Goal: Task Accomplishment & Management: Manage account settings

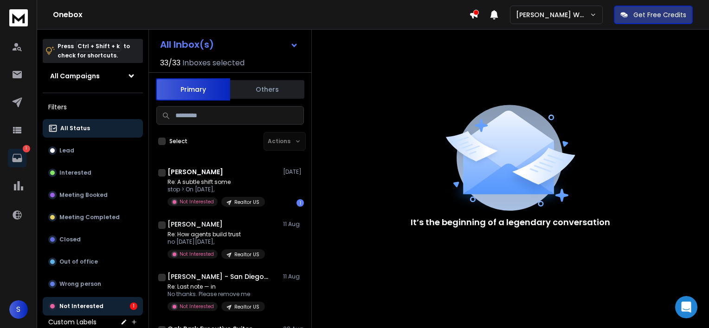
click at [93, 305] on p "Not Interested" at bounding box center [81, 306] width 44 height 7
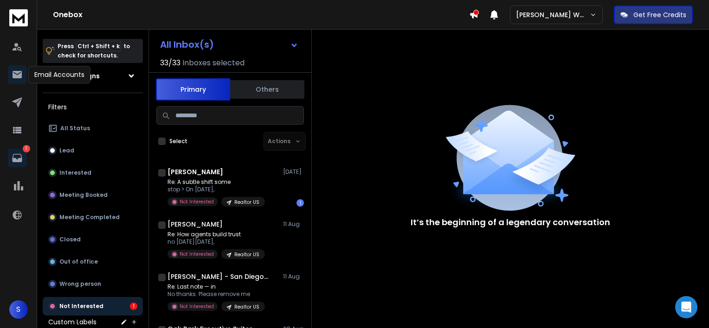
click at [15, 71] on icon at bounding box center [17, 74] width 11 height 11
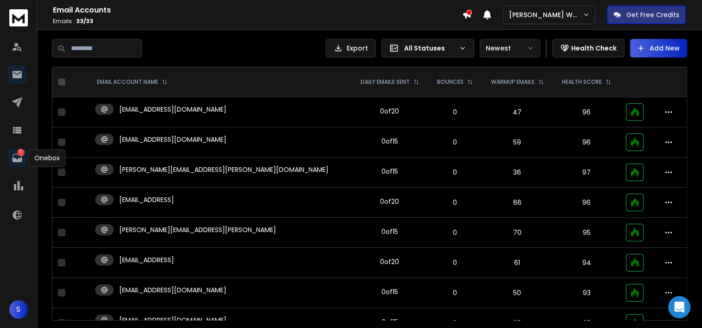
click at [19, 154] on p "1" at bounding box center [20, 152] width 7 height 7
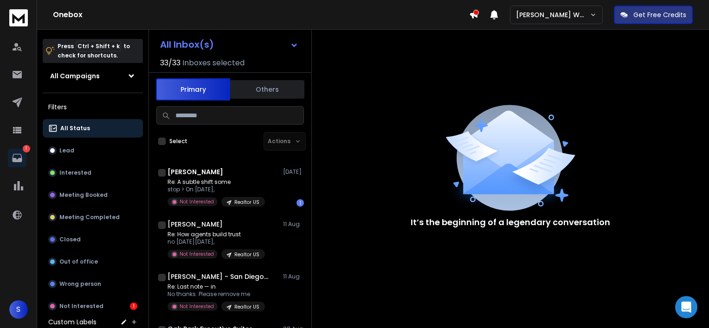
scroll to position [93, 0]
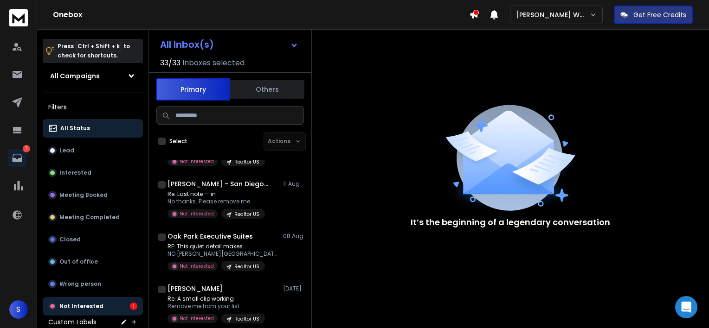
click at [97, 302] on button "Not Interested 1" at bounding box center [93, 306] width 100 height 19
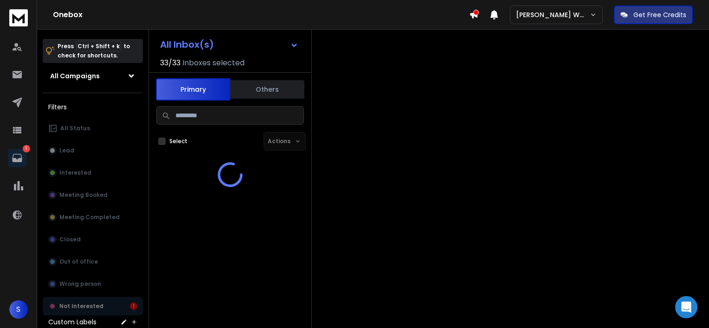
scroll to position [0, 0]
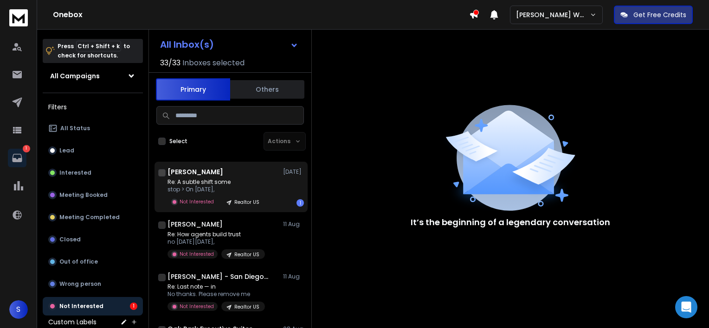
click at [232, 178] on div "Phil Perry 15 Aug Re: A subtle shift some stop > On Aug 15, Not Interested Real…" at bounding box center [235, 186] width 136 height 39
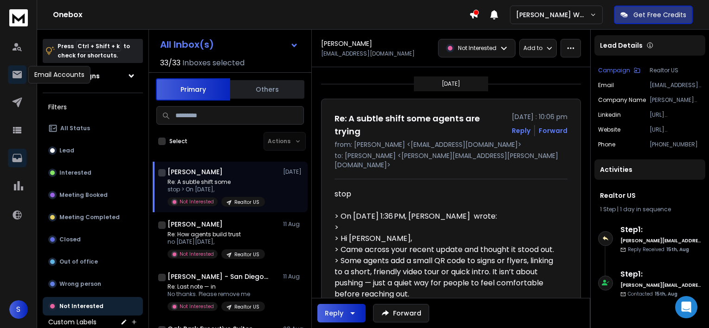
click at [21, 74] on icon at bounding box center [17, 74] width 9 height 7
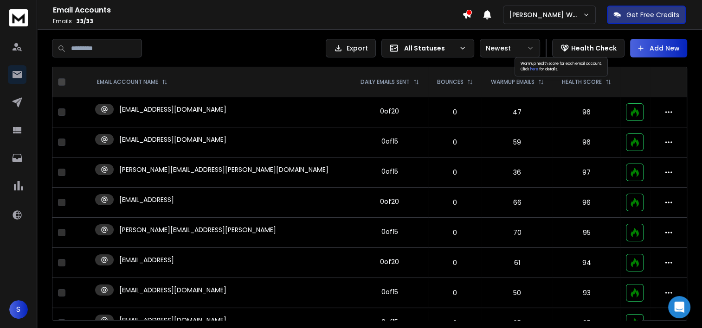
click at [562, 80] on p "HEALTH SCORE" at bounding box center [582, 81] width 40 height 7
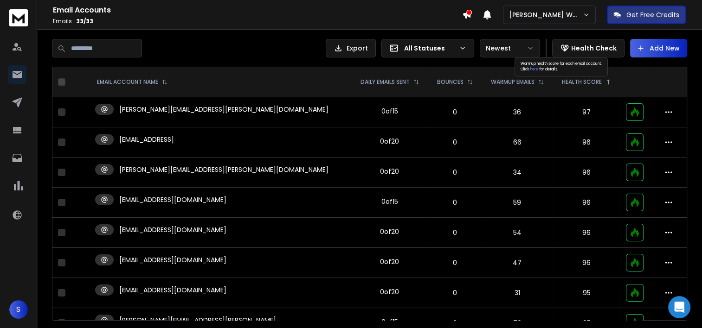
click at [562, 81] on p "HEALTH SCORE" at bounding box center [582, 81] width 40 height 7
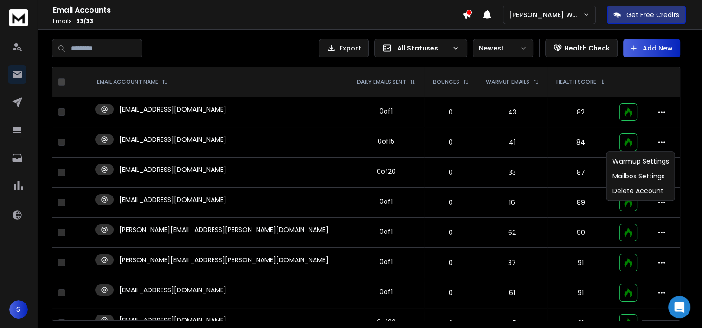
click at [659, 141] on icon at bounding box center [661, 142] width 8 height 8
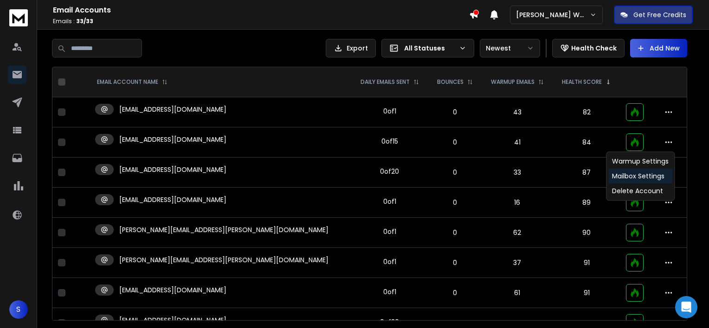
click at [639, 180] on div "Mailbox Settings" at bounding box center [640, 176] width 64 height 15
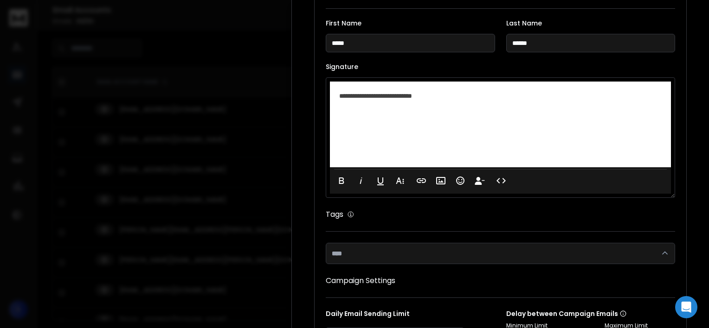
scroll to position [232, 0]
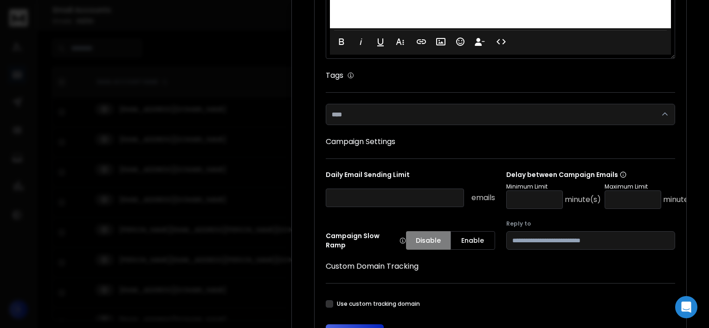
drag, startPoint x: 346, startPoint y: 200, endPoint x: 314, endPoint y: 192, distance: 33.0
click at [314, 192] on div "**********" at bounding box center [500, 95] width 373 height 520
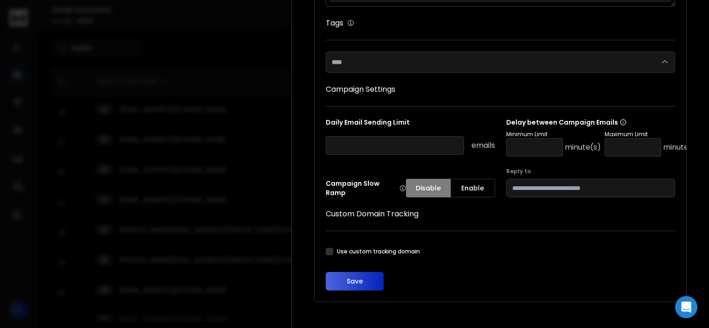
scroll to position [291, 0]
type input "*"
click at [369, 272] on button "Save" at bounding box center [355, 281] width 58 height 19
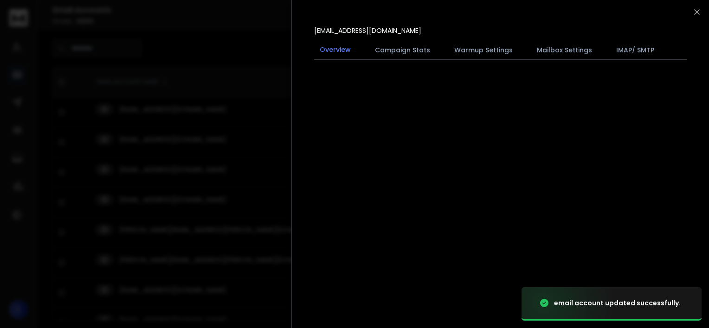
scroll to position [0, 0]
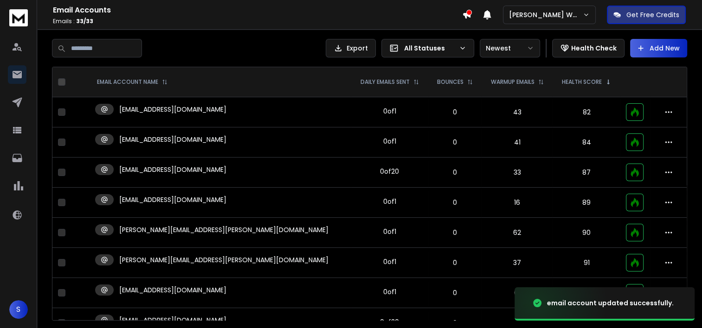
click at [664, 171] on icon at bounding box center [668, 172] width 8 height 8
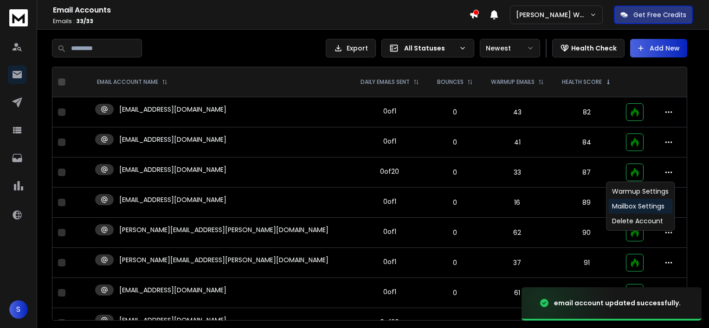
click at [638, 206] on div "Mailbox Settings" at bounding box center [640, 206] width 64 height 15
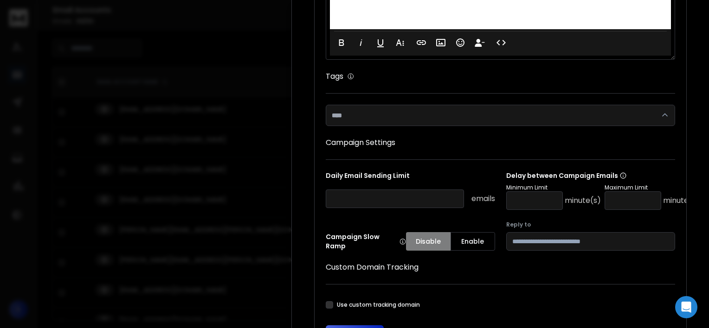
scroll to position [232, 0]
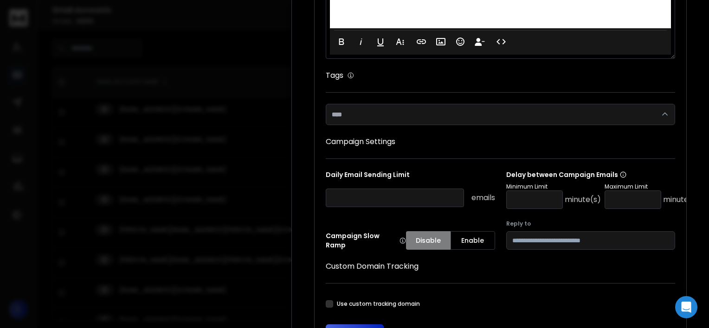
drag, startPoint x: 338, startPoint y: 200, endPoint x: 310, endPoint y: 193, distance: 28.5
click at [311, 193] on div "**********" at bounding box center [500, 74] width 395 height 591
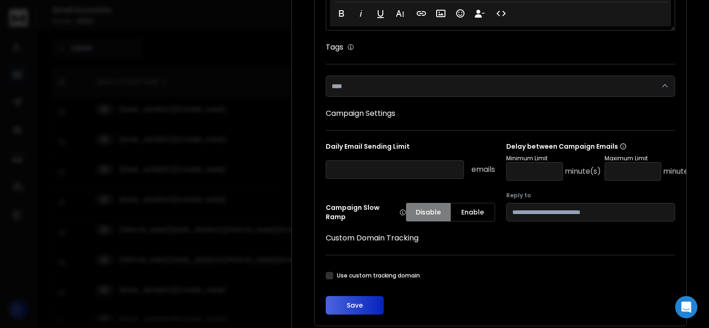
scroll to position [291, 0]
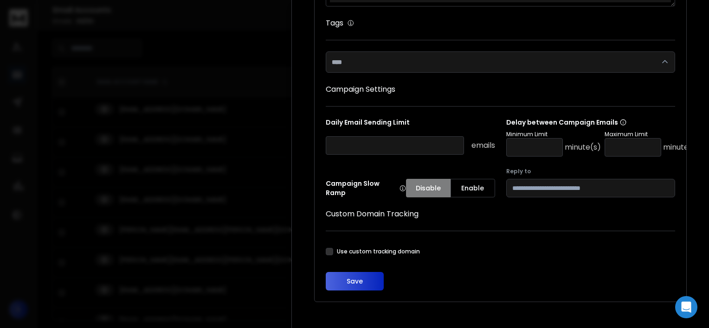
type input "*"
click at [369, 272] on button "Save" at bounding box center [355, 281] width 58 height 19
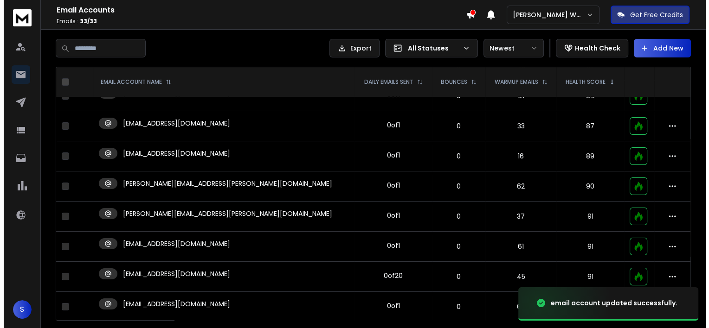
scroll to position [93, 0]
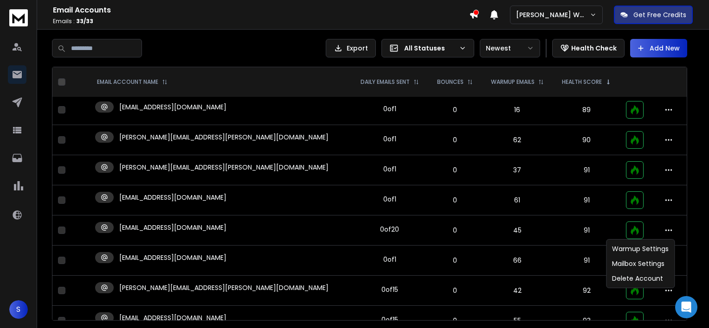
click at [665, 230] on icon at bounding box center [668, 230] width 7 height 1
click at [620, 246] on td at bounding box center [635, 261] width 30 height 30
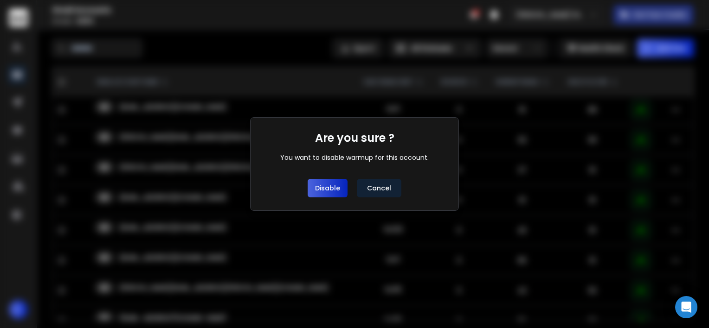
click at [374, 189] on button "Cancel" at bounding box center [379, 188] width 45 height 19
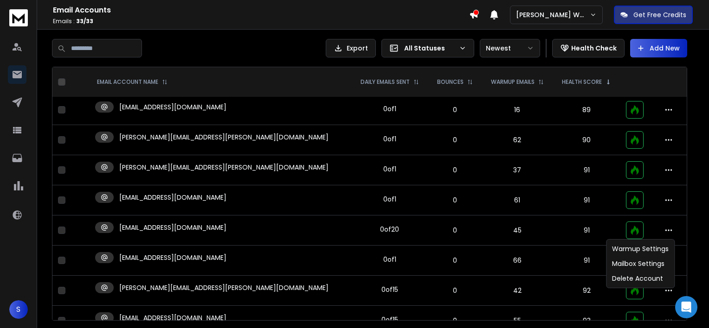
click at [664, 226] on icon at bounding box center [668, 230] width 8 height 8
click at [638, 259] on div "Mailbox Settings" at bounding box center [640, 264] width 64 height 15
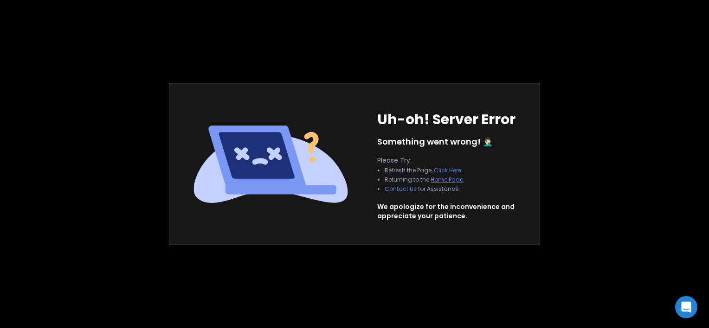
click at [445, 173] on link "Click Here" at bounding box center [447, 171] width 27 height 8
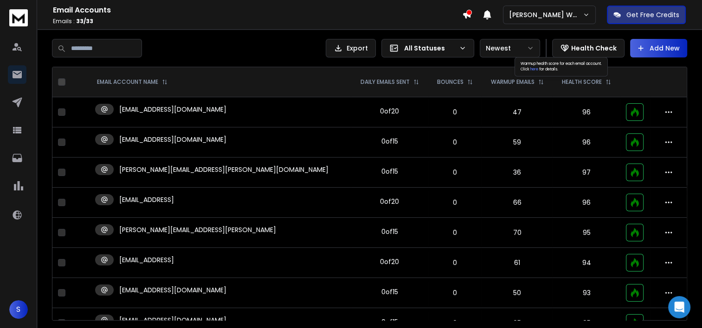
click at [562, 84] on p "HEALTH SCORE" at bounding box center [582, 81] width 40 height 7
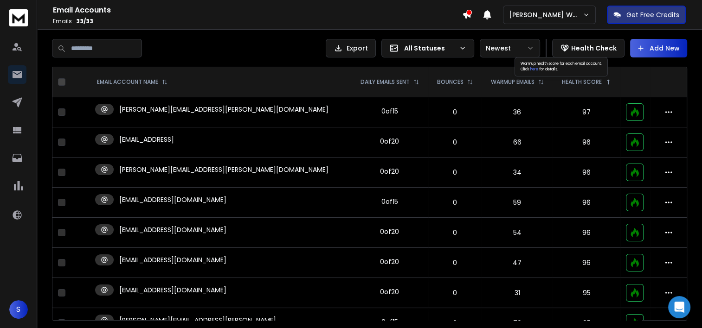
click at [562, 84] on p "HEALTH SCORE" at bounding box center [582, 81] width 40 height 7
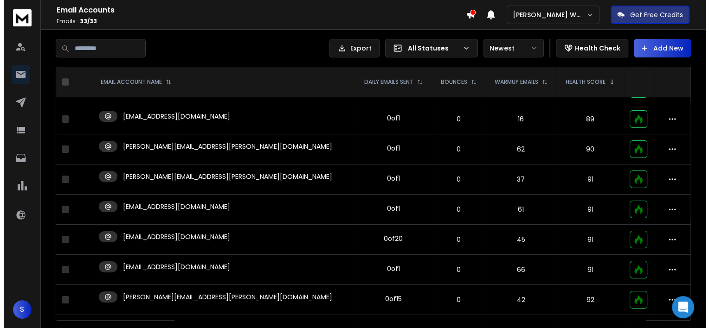
scroll to position [93, 0]
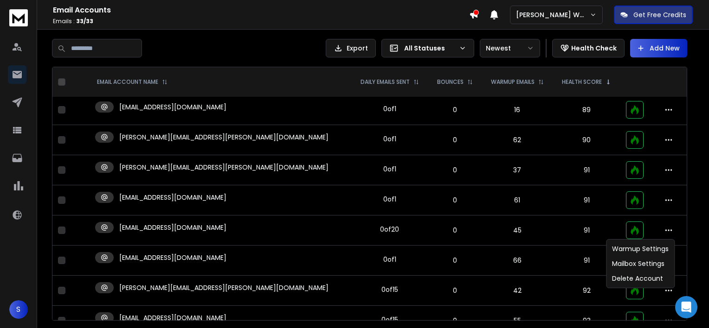
click at [664, 230] on icon at bounding box center [668, 230] width 8 height 8
click at [638, 264] on div "Mailbox Settings" at bounding box center [640, 264] width 64 height 15
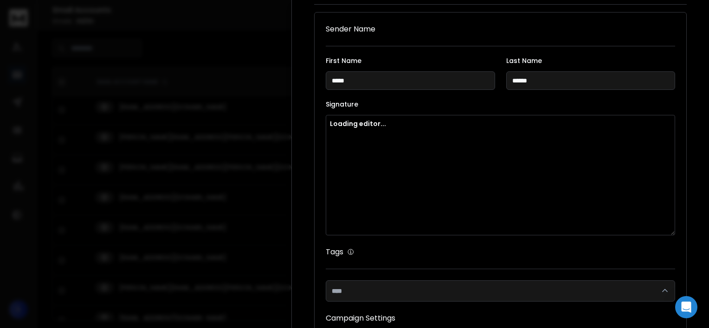
scroll to position [139, 0]
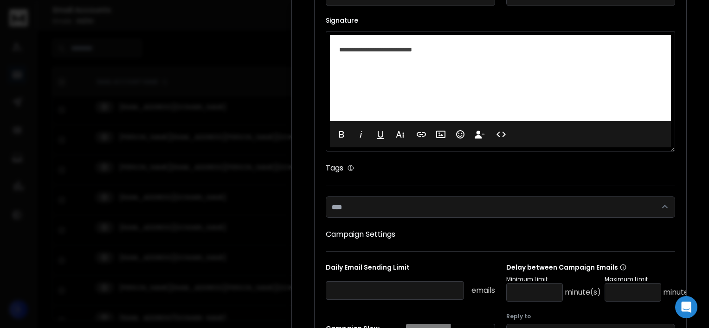
drag, startPoint x: 352, startPoint y: 288, endPoint x: 303, endPoint y: 280, distance: 49.8
click at [303, 280] on div "**********" at bounding box center [500, 167] width 395 height 591
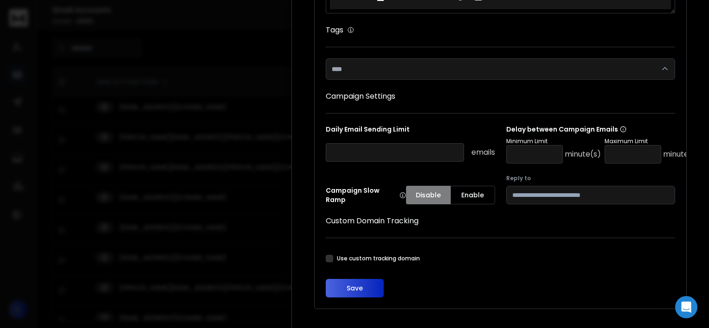
scroll to position [278, 0]
type input "*"
click at [364, 290] on button "Save" at bounding box center [355, 287] width 58 height 19
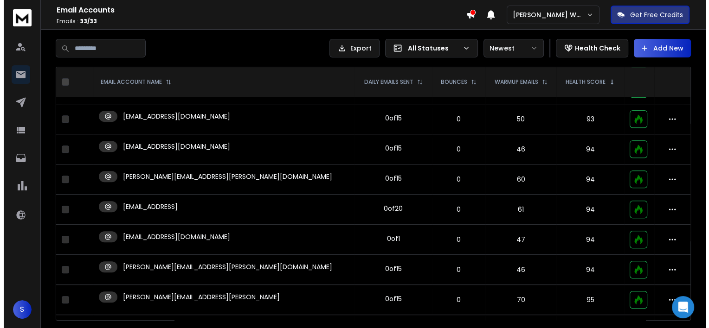
scroll to position [418, 0]
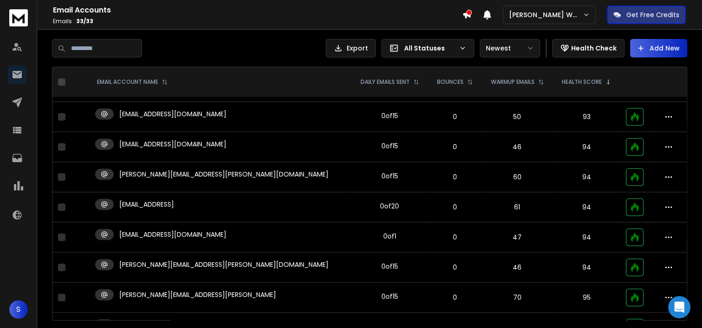
click at [664, 233] on icon at bounding box center [668, 237] width 8 height 8
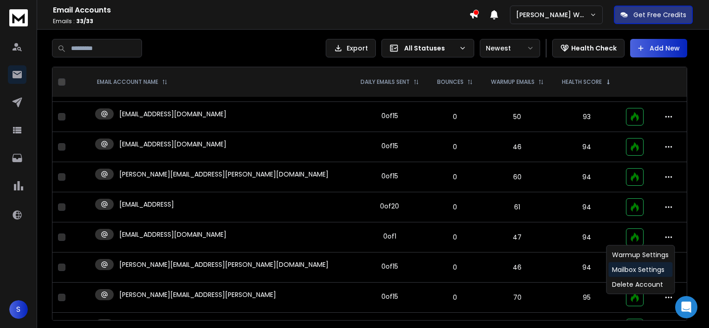
click at [631, 265] on div "Mailbox Settings" at bounding box center [640, 270] width 64 height 15
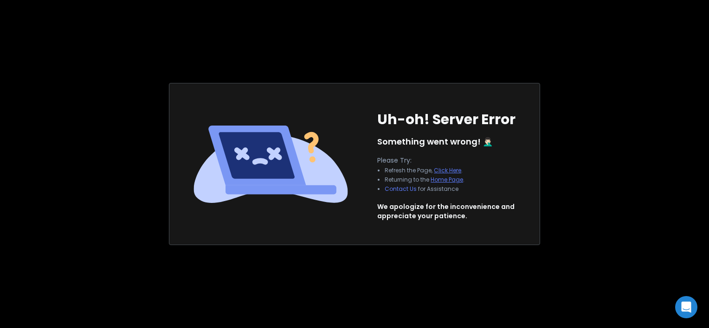
click at [458, 173] on link "Click Here" at bounding box center [447, 171] width 27 height 8
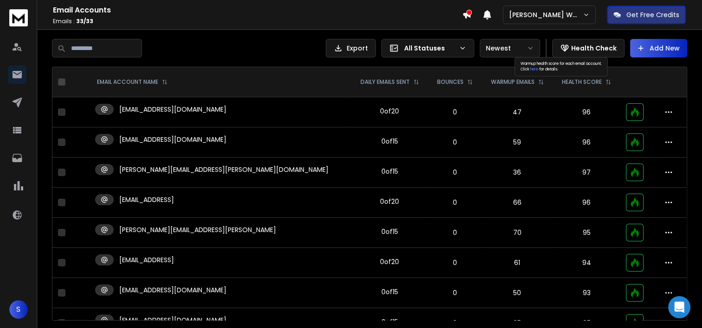
click at [562, 81] on p "HEALTH SCORE" at bounding box center [582, 81] width 40 height 7
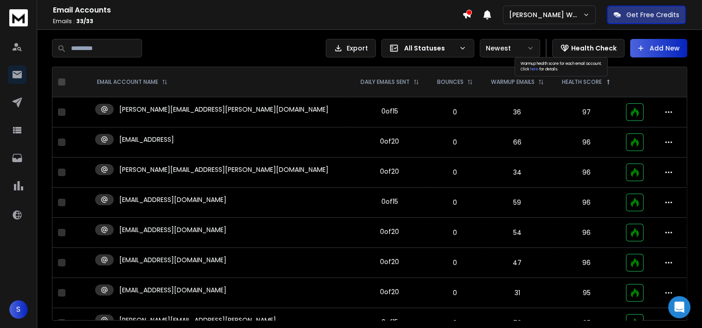
click at [562, 81] on p "HEALTH SCORE" at bounding box center [582, 81] width 40 height 7
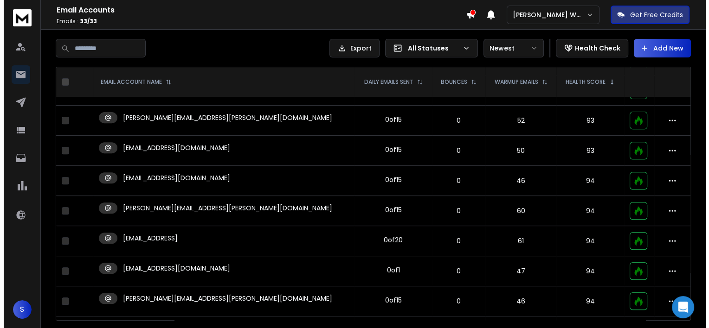
scroll to position [418, 0]
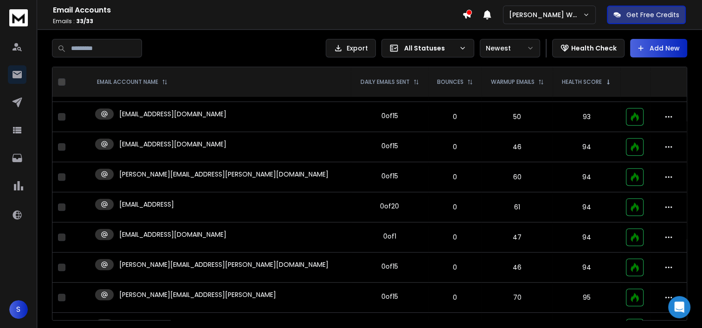
click at [664, 233] on icon at bounding box center [668, 237] width 8 height 8
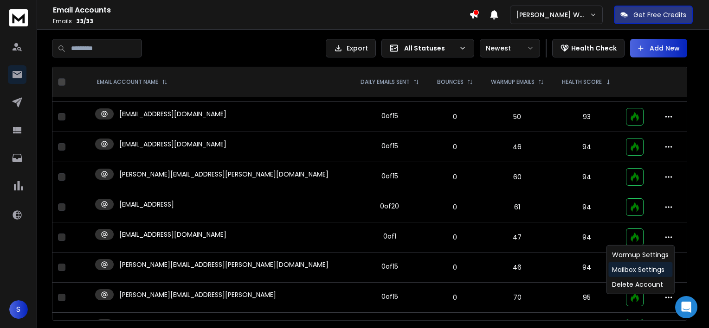
click at [645, 266] on div "Mailbox Settings" at bounding box center [640, 270] width 64 height 15
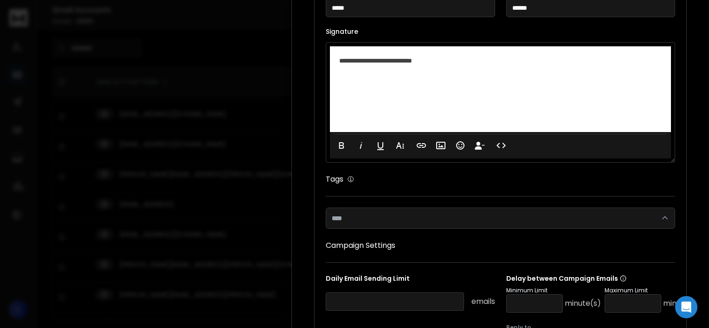
scroll to position [139, 0]
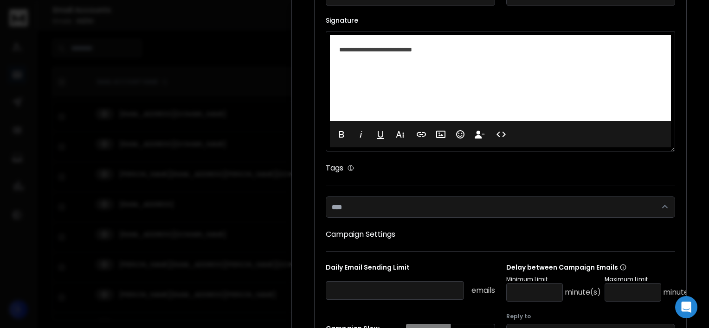
click at [346, 293] on input "*" at bounding box center [395, 291] width 138 height 19
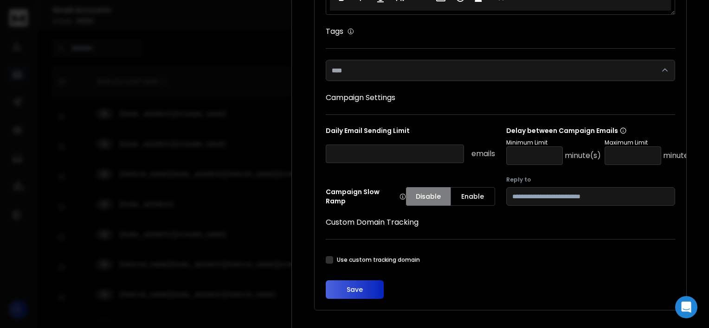
scroll to position [278, 0]
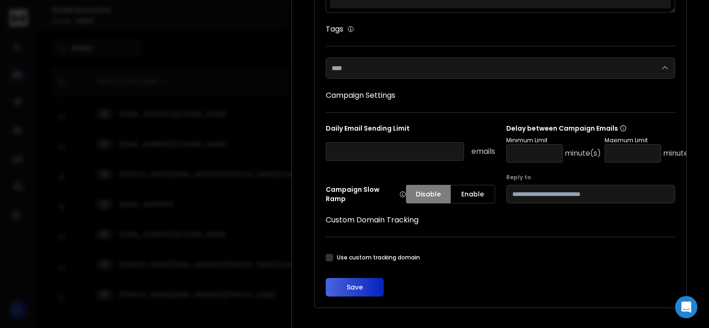
type input "**"
drag, startPoint x: 363, startPoint y: 283, endPoint x: 402, endPoint y: 277, distance: 39.4
click at [362, 283] on button "Save" at bounding box center [355, 287] width 58 height 19
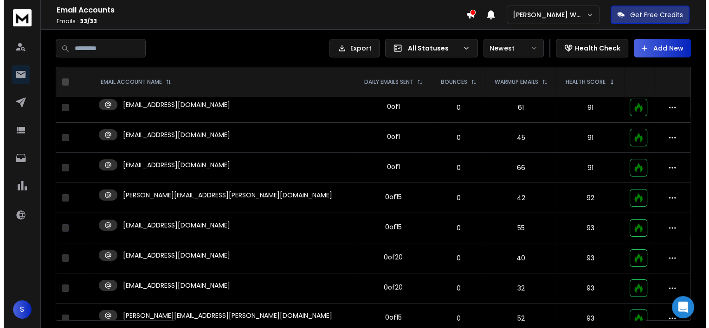
scroll to position [232, 0]
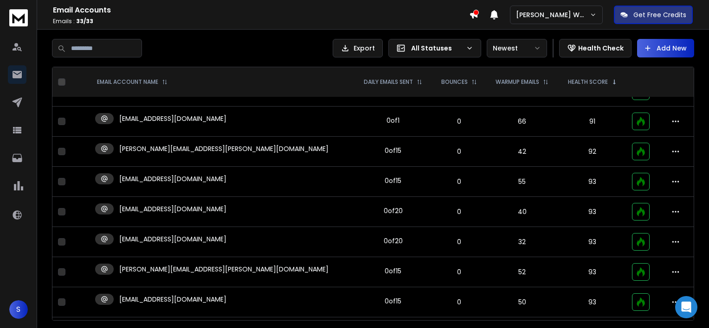
click at [672, 211] on icon at bounding box center [675, 211] width 7 height 1
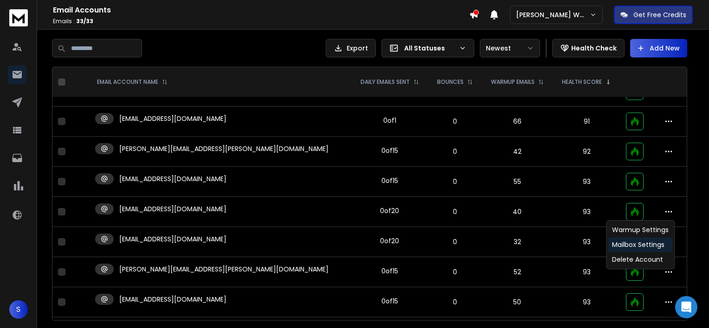
click at [633, 248] on div "Mailbox Settings" at bounding box center [640, 245] width 64 height 15
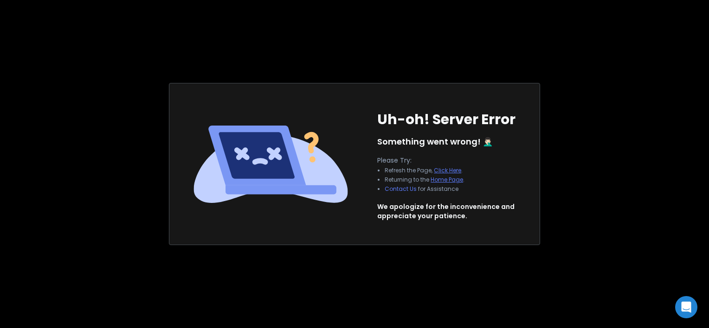
click at [451, 172] on link "Click Here" at bounding box center [447, 171] width 27 height 8
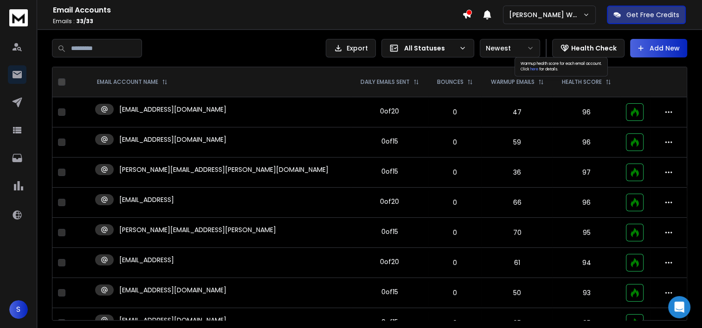
click at [565, 84] on p "HEALTH SCORE" at bounding box center [582, 81] width 40 height 7
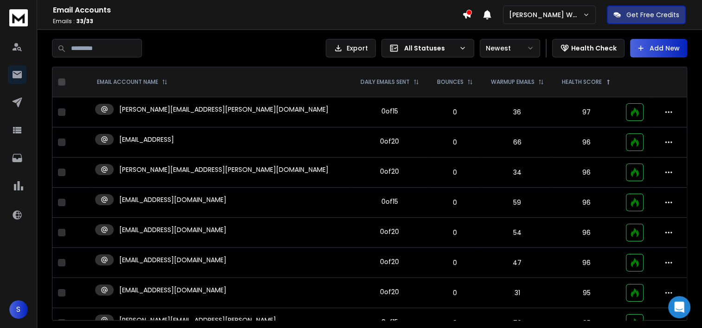
click at [665, 142] on icon at bounding box center [668, 142] width 7 height 1
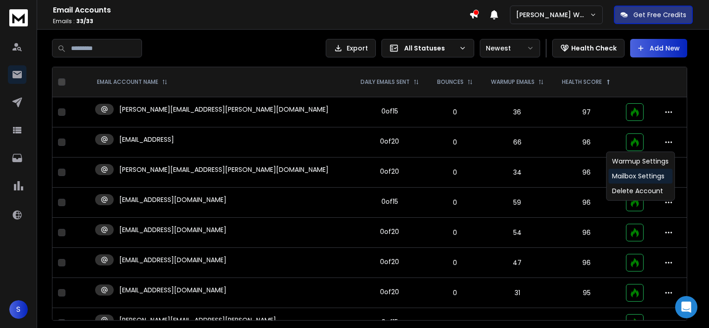
click at [636, 180] on div "Mailbox Settings" at bounding box center [640, 176] width 64 height 15
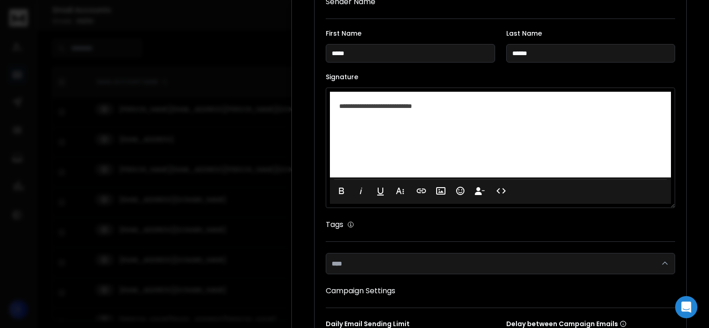
scroll to position [139, 0]
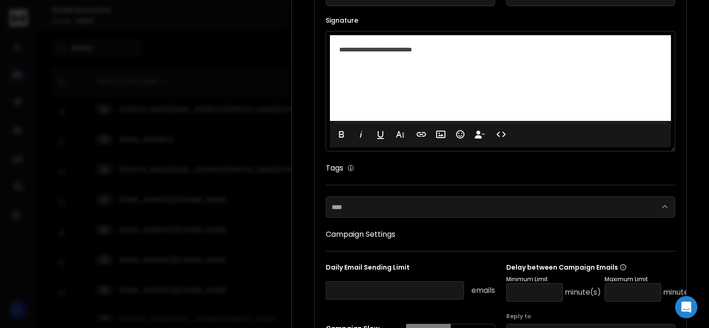
drag, startPoint x: 344, startPoint y: 292, endPoint x: 323, endPoint y: 286, distance: 21.6
click at [329, 288] on input "**" at bounding box center [395, 291] width 138 height 19
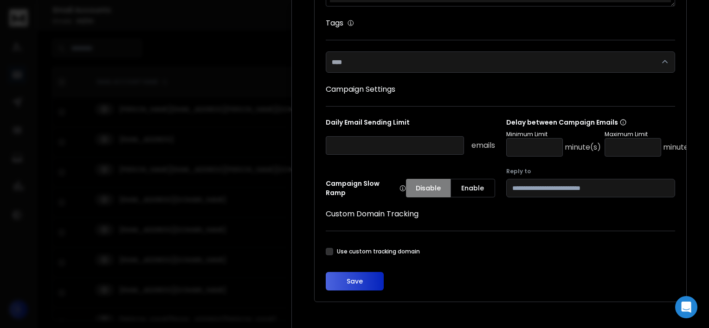
scroll to position [291, 0]
type input "**"
click at [379, 272] on button "Save" at bounding box center [355, 281] width 58 height 19
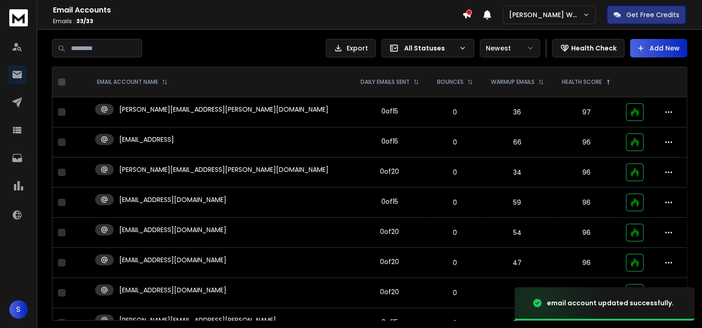
click at [664, 171] on icon at bounding box center [668, 172] width 8 height 8
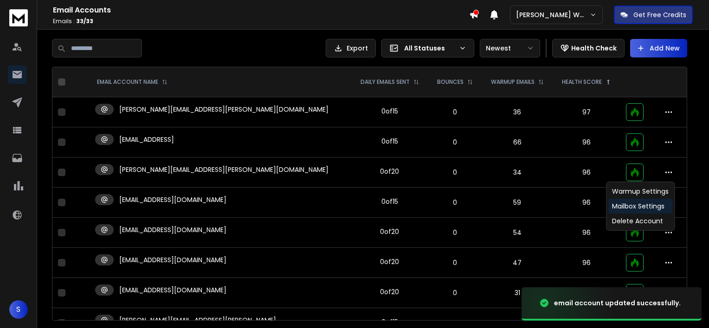
click at [644, 202] on div "Mailbox Settings" at bounding box center [640, 206] width 64 height 15
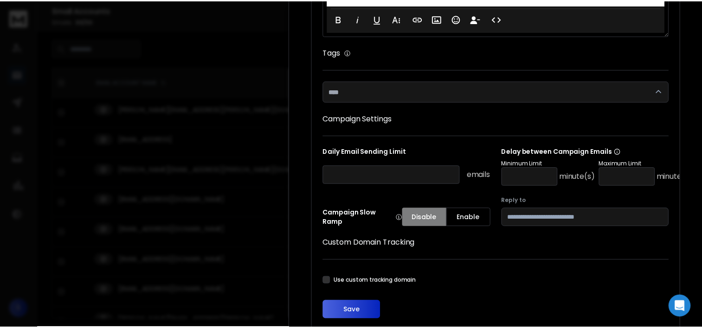
scroll to position [278, 0]
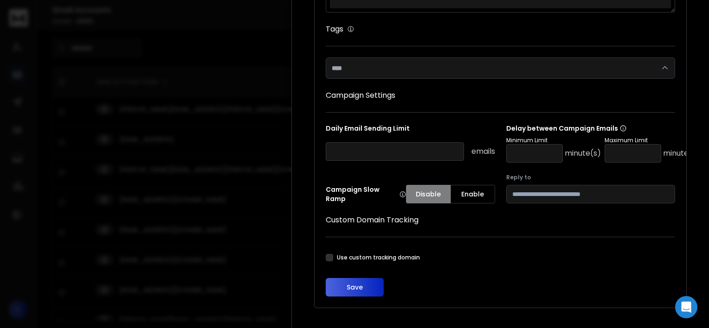
drag, startPoint x: 348, startPoint y: 155, endPoint x: 313, endPoint y: 148, distance: 35.4
click at [313, 148] on div "**********" at bounding box center [500, 28] width 395 height 591
type input "**"
click at [361, 290] on button "Save" at bounding box center [355, 287] width 58 height 19
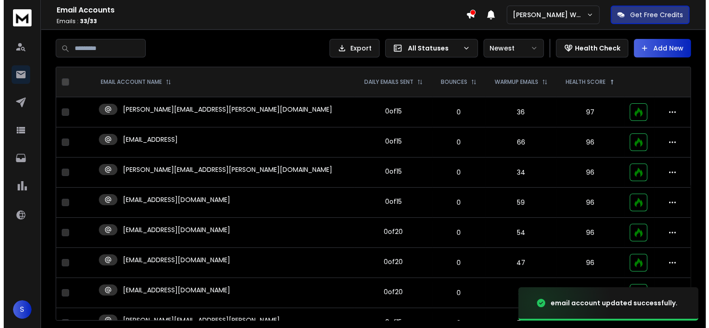
scroll to position [46, 0]
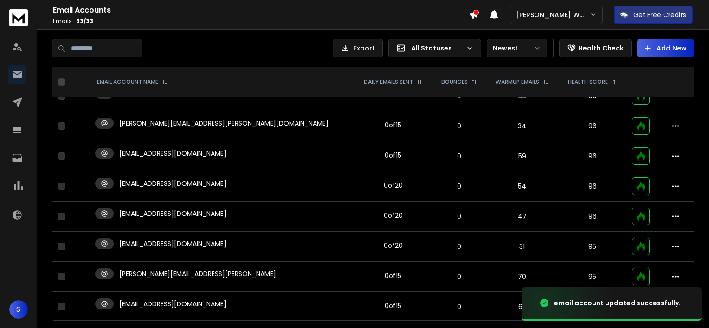
click at [671, 182] on icon at bounding box center [675, 186] width 8 height 8
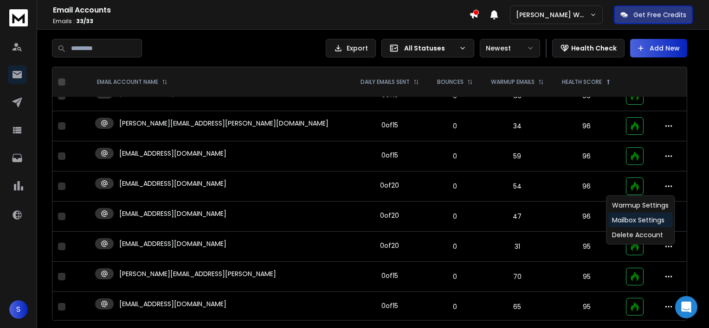
click at [647, 219] on div "Mailbox Settings" at bounding box center [640, 220] width 64 height 15
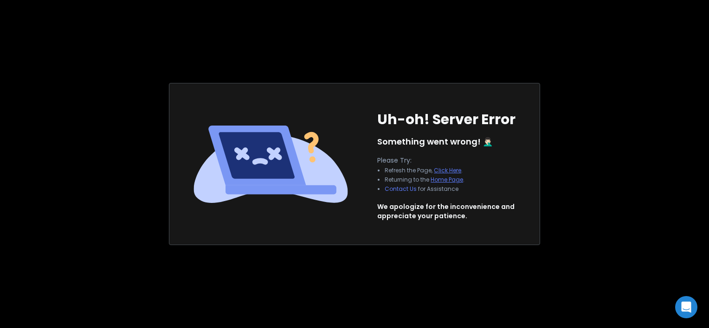
click at [452, 169] on link "Click Here" at bounding box center [447, 171] width 27 height 8
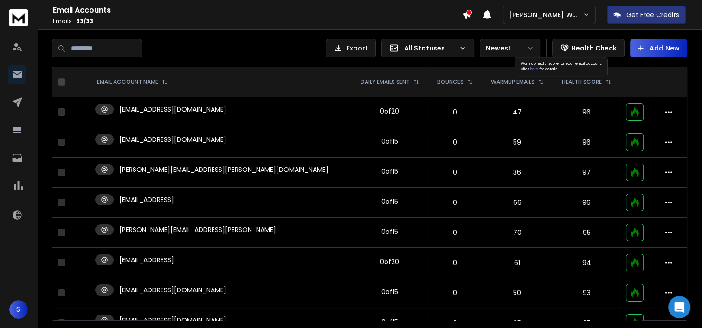
click at [565, 83] on p "HEALTH SCORE" at bounding box center [582, 81] width 40 height 7
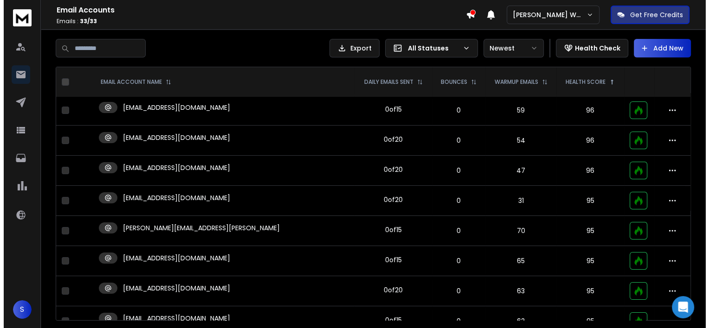
scroll to position [93, 0]
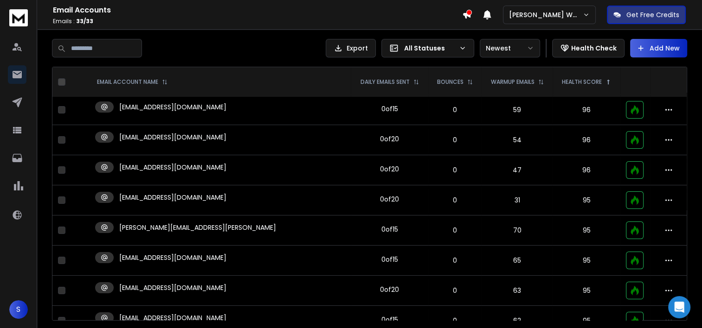
click at [665, 139] on icon at bounding box center [668, 139] width 7 height 1
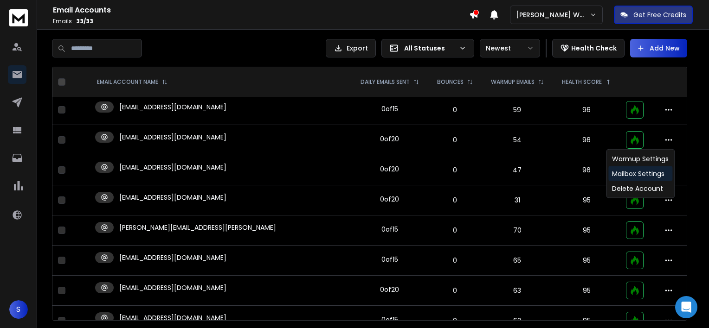
click at [636, 179] on div "Mailbox Settings" at bounding box center [640, 174] width 64 height 15
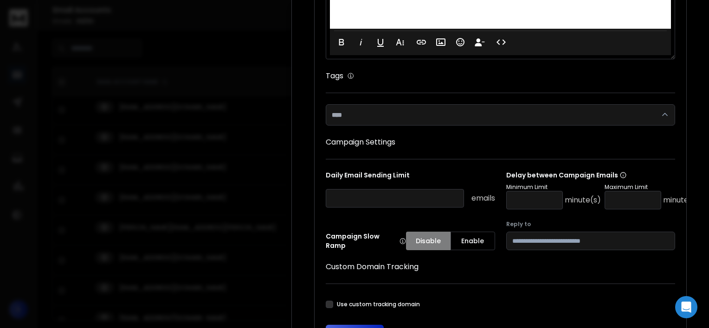
scroll to position [232, 0]
click at [315, 197] on div "**********" at bounding box center [500, 95] width 373 height 520
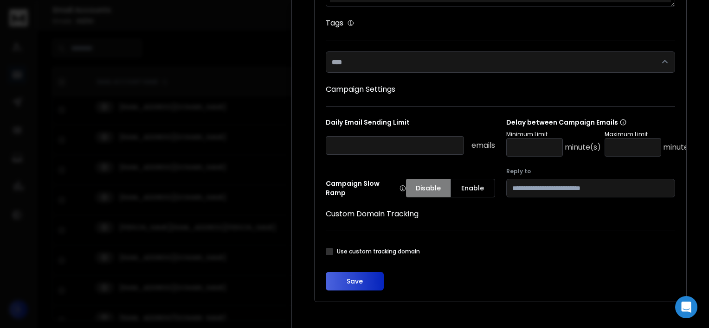
scroll to position [291, 0]
type input "**"
drag, startPoint x: 361, startPoint y: 278, endPoint x: 412, endPoint y: 270, distance: 52.1
click at [361, 278] on button "Save" at bounding box center [355, 281] width 58 height 19
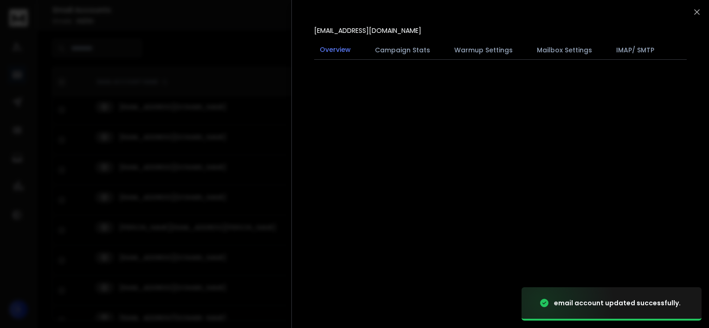
scroll to position [0, 0]
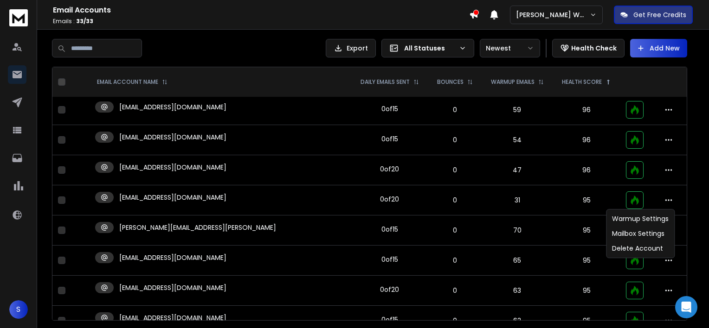
click at [664, 199] on icon at bounding box center [668, 200] width 8 height 8
click at [633, 234] on div "Mailbox Settings" at bounding box center [640, 233] width 64 height 15
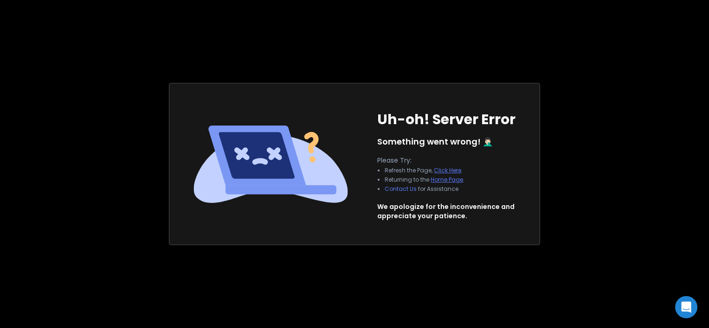
click at [449, 171] on link "Click Here" at bounding box center [447, 171] width 27 height 8
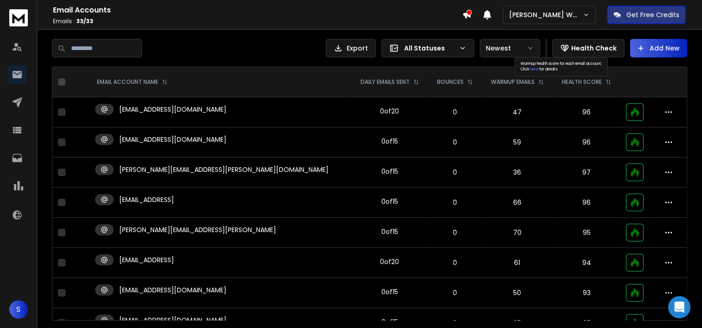
click at [562, 81] on p "HEALTH SCORE" at bounding box center [582, 81] width 40 height 7
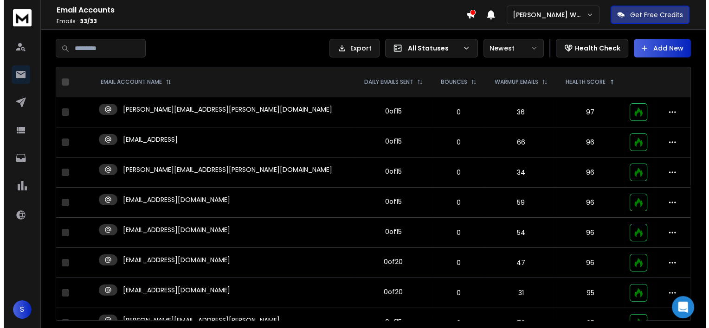
scroll to position [93, 0]
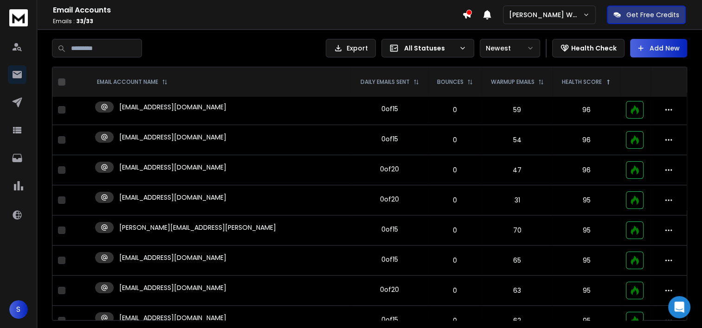
click at [665, 169] on icon at bounding box center [668, 169] width 7 height 1
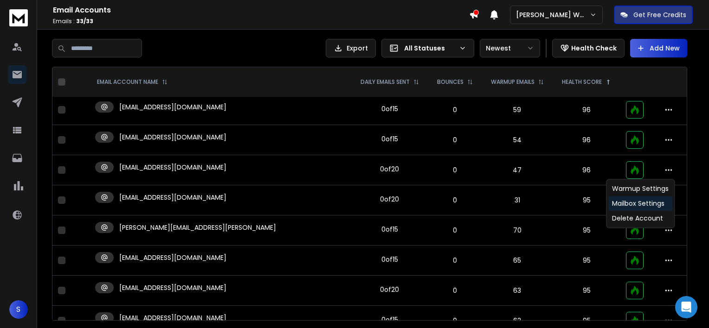
click at [647, 201] on div "Mailbox Settings" at bounding box center [640, 203] width 64 height 15
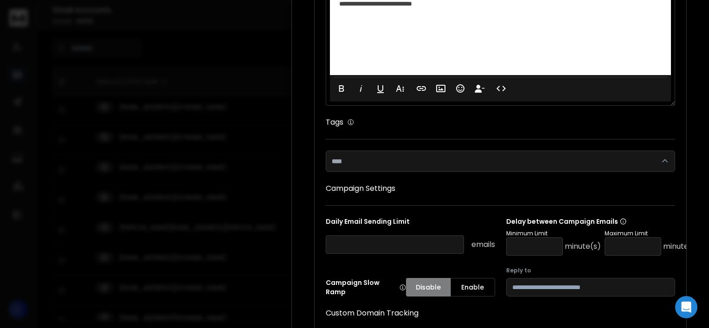
scroll to position [186, 0]
drag, startPoint x: 356, startPoint y: 240, endPoint x: 294, endPoint y: 236, distance: 62.8
click at [297, 235] on div "**********" at bounding box center [500, 164] width 418 height 328
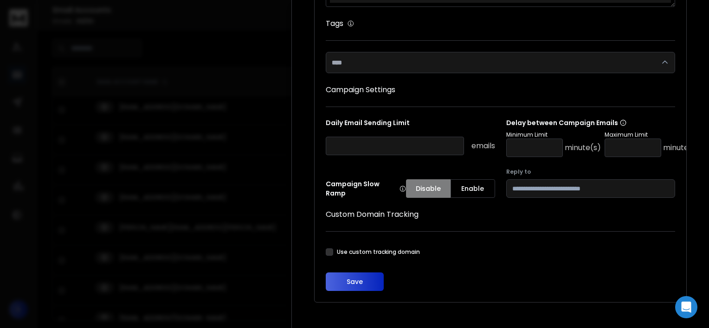
scroll to position [291, 0]
type input "**"
click at [375, 275] on button "Save" at bounding box center [355, 281] width 58 height 19
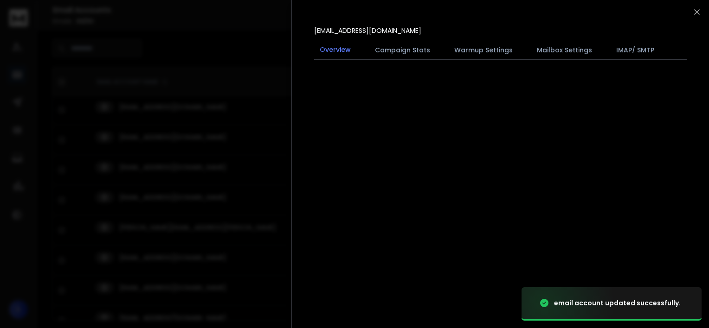
scroll to position [0, 0]
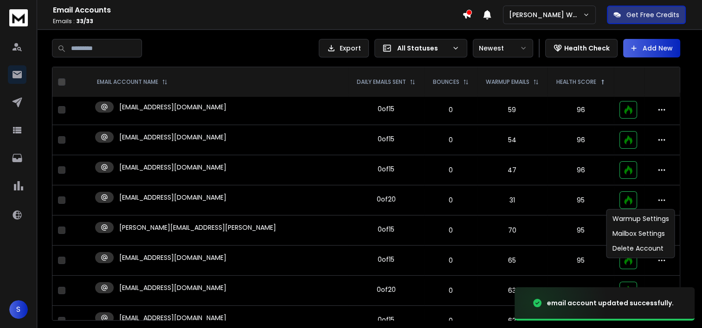
click at [659, 200] on icon at bounding box center [661, 200] width 7 height 1
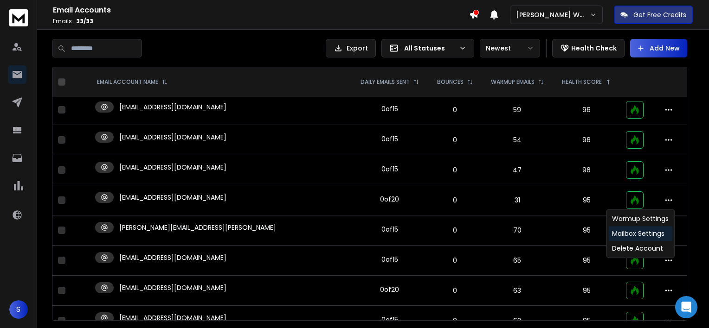
click at [648, 229] on div "Mailbox Settings" at bounding box center [640, 233] width 64 height 15
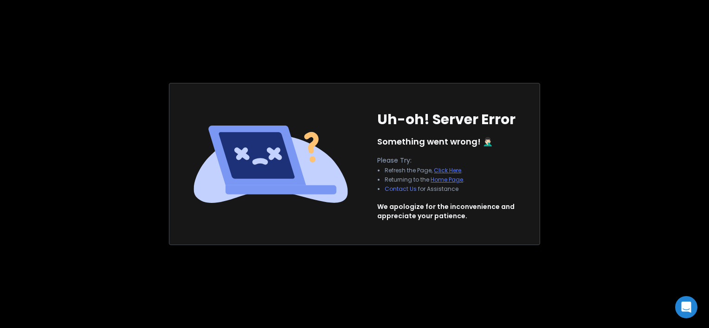
click at [454, 169] on link "Click Here" at bounding box center [447, 171] width 27 height 8
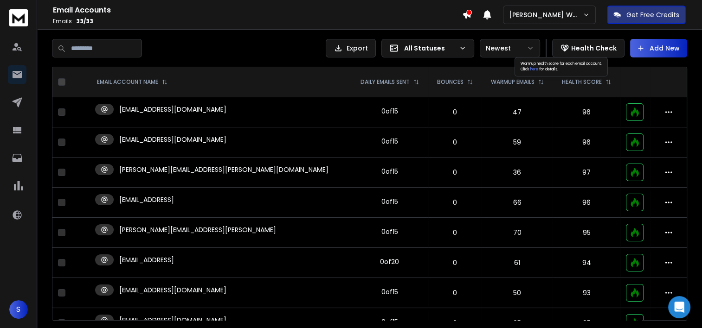
click at [562, 84] on p "HEALTH SCORE" at bounding box center [582, 81] width 40 height 7
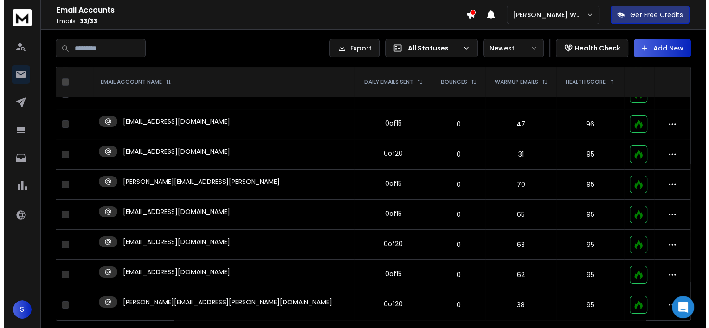
scroll to position [139, 0]
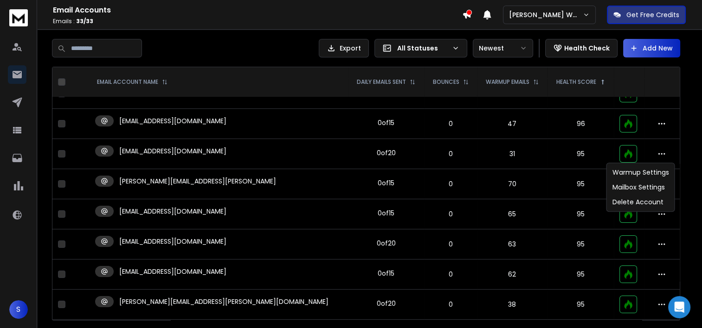
click at [659, 153] on icon at bounding box center [661, 153] width 7 height 1
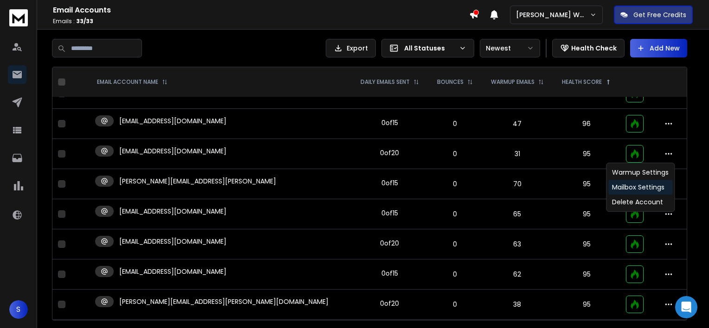
click at [640, 184] on div "Mailbox Settings" at bounding box center [640, 187] width 64 height 15
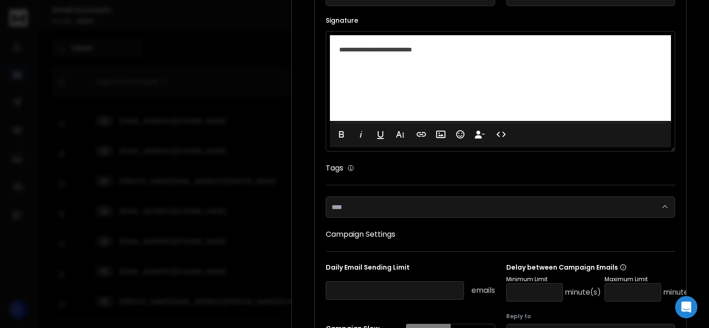
drag, startPoint x: 346, startPoint y: 288, endPoint x: 346, endPoint y: 274, distance: 13.5
click at [291, 278] on div "**********" at bounding box center [500, 164] width 418 height 328
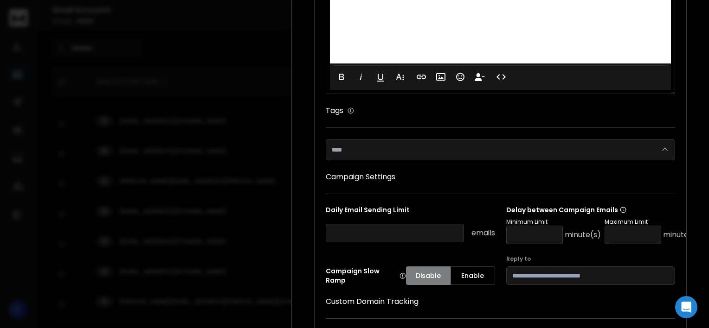
scroll to position [278, 0]
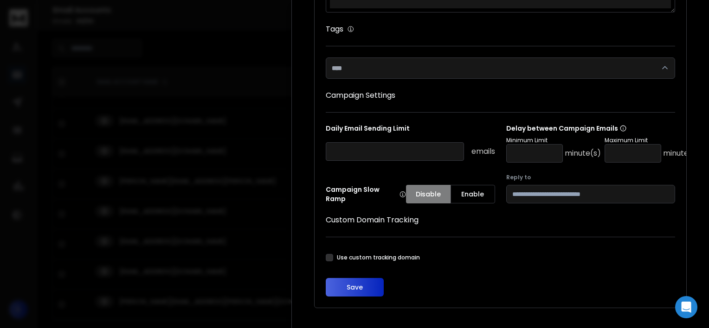
type input "**"
drag, startPoint x: 370, startPoint y: 282, endPoint x: 375, endPoint y: 283, distance: 4.7
click at [370, 282] on button "Save" at bounding box center [355, 287] width 58 height 19
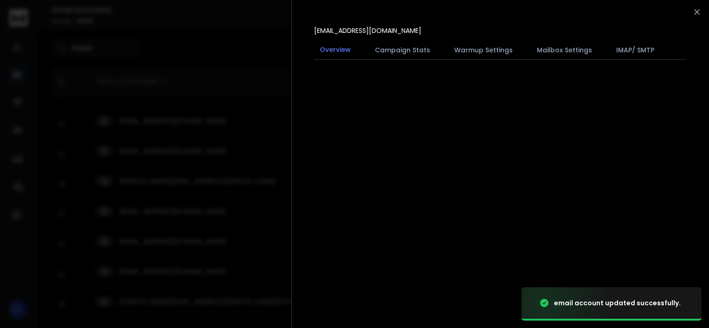
scroll to position [0, 0]
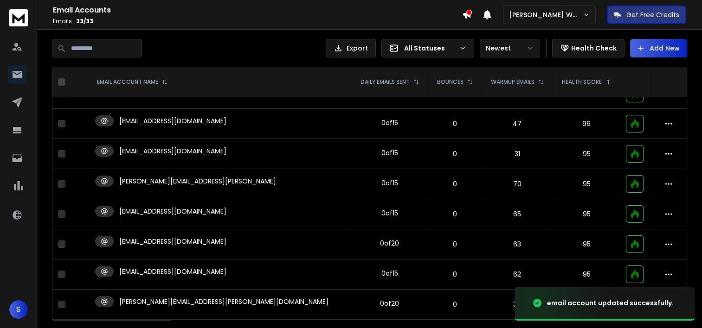
click at [664, 241] on icon at bounding box center [668, 244] width 8 height 8
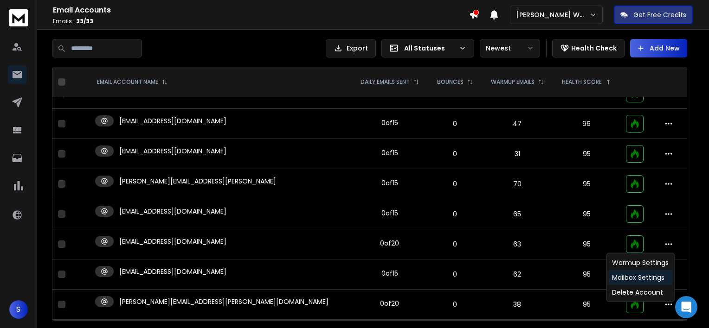
click at [634, 275] on div "Mailbox Settings" at bounding box center [640, 277] width 64 height 15
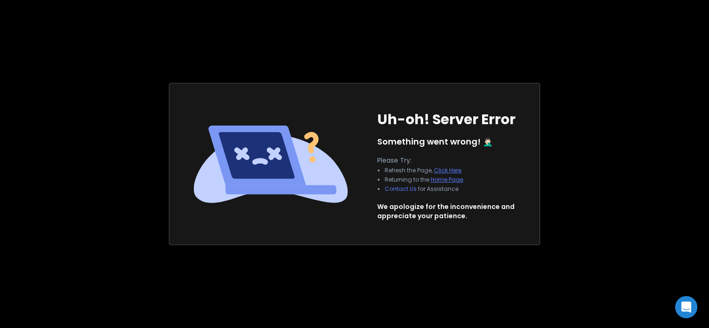
click at [454, 167] on link "Click Here" at bounding box center [447, 171] width 27 height 8
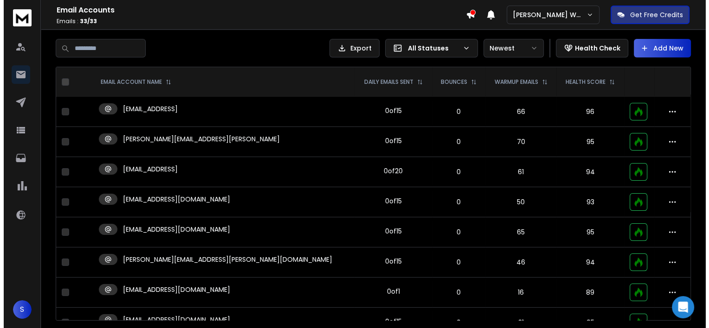
scroll to position [93, 0]
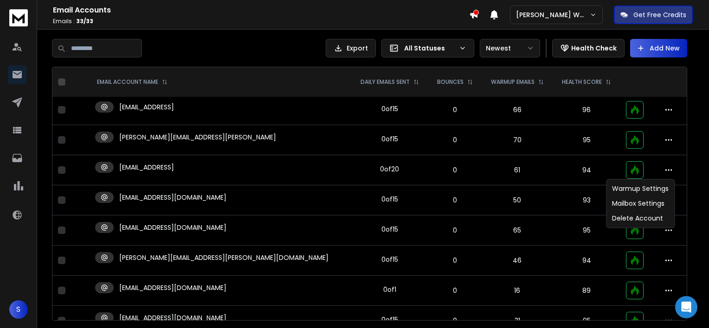
click at [664, 168] on icon at bounding box center [668, 170] width 8 height 8
click at [639, 209] on div "Mailbox Settings" at bounding box center [640, 203] width 64 height 15
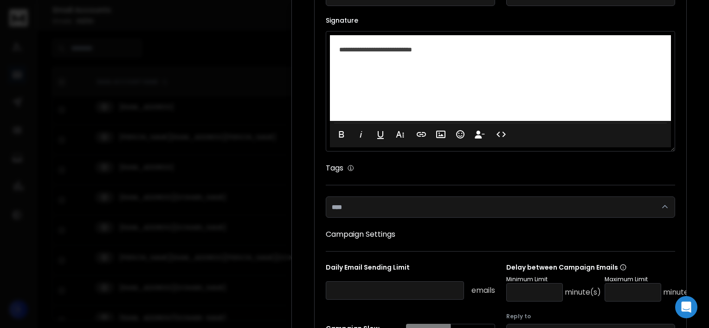
scroll to position [232, 0]
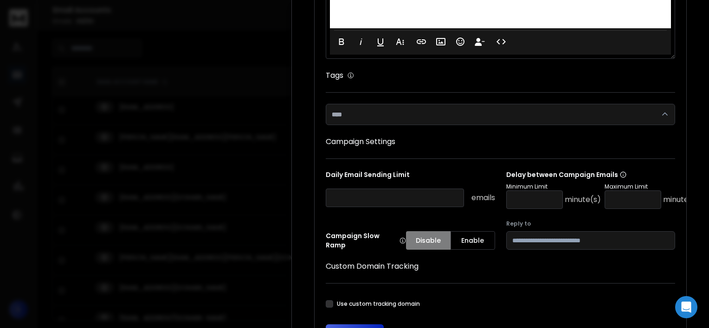
drag, startPoint x: 359, startPoint y: 192, endPoint x: 290, endPoint y: 182, distance: 69.4
click at [292, 182] on div "**********" at bounding box center [500, 164] width 418 height 328
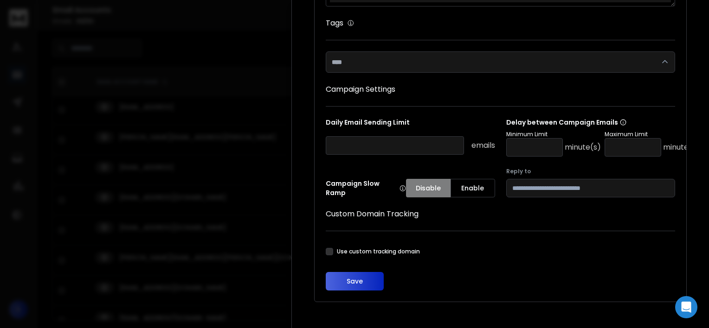
scroll to position [291, 0]
type input "**"
click at [371, 277] on button "Save" at bounding box center [355, 281] width 58 height 19
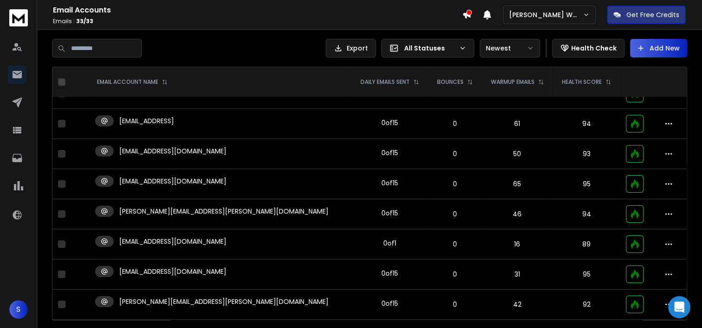
scroll to position [232, 0]
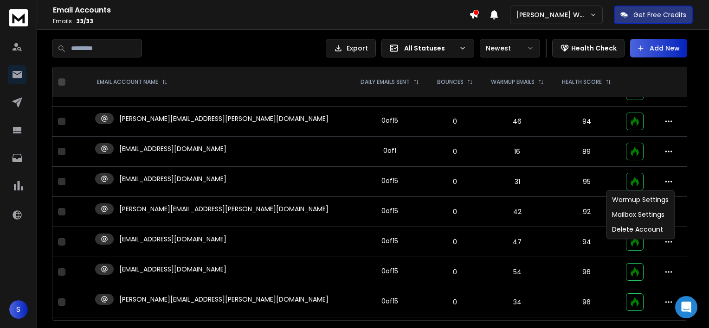
click at [664, 178] on icon at bounding box center [668, 182] width 8 height 8
click at [566, 81] on p "HEALTH SCORE" at bounding box center [582, 81] width 40 height 7
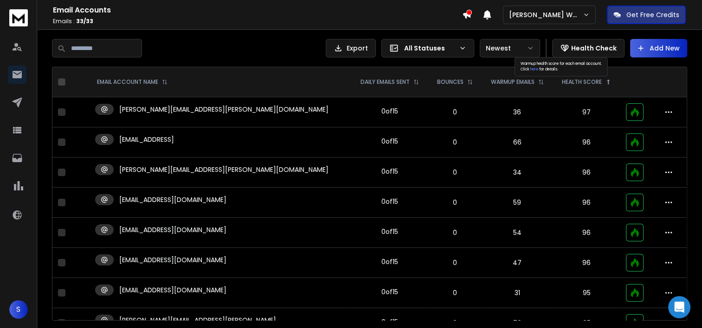
click at [562, 80] on p "HEALTH SCORE" at bounding box center [582, 81] width 40 height 7
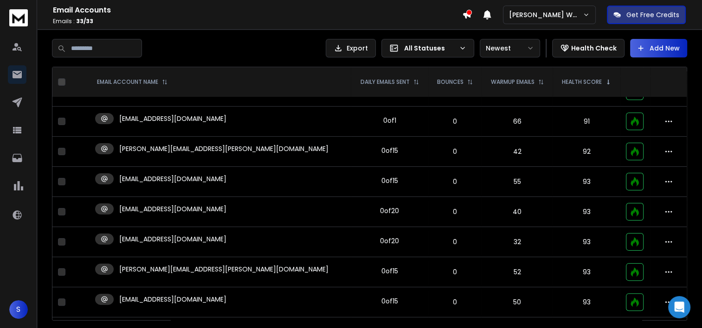
click at [664, 208] on icon at bounding box center [668, 212] width 8 height 8
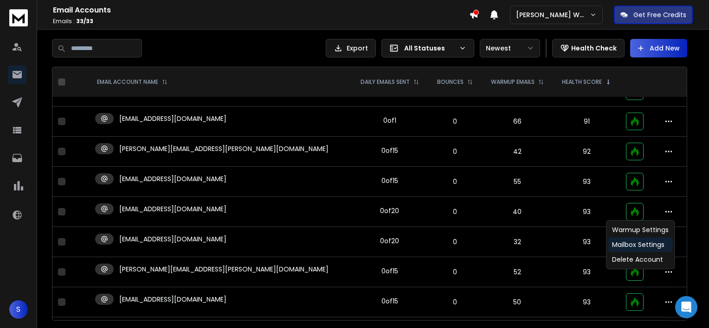
click at [644, 241] on div "Mailbox Settings" at bounding box center [640, 245] width 64 height 15
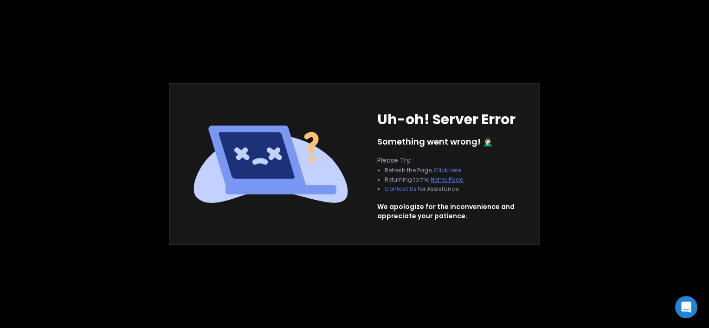
click at [451, 168] on link "Click Here" at bounding box center [447, 171] width 27 height 8
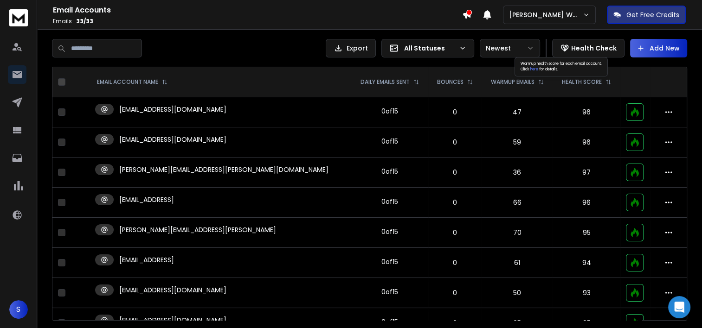
click at [562, 82] on p "HEALTH SCORE" at bounding box center [582, 81] width 40 height 7
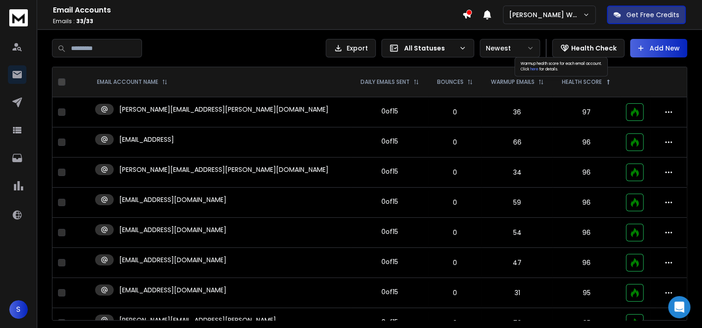
click at [562, 81] on p "HEALTH SCORE" at bounding box center [582, 81] width 40 height 7
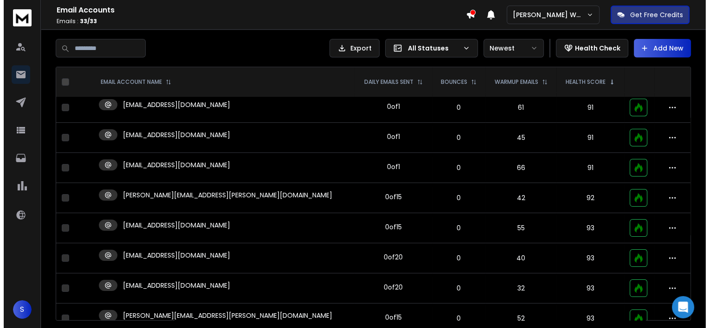
scroll to position [232, 0]
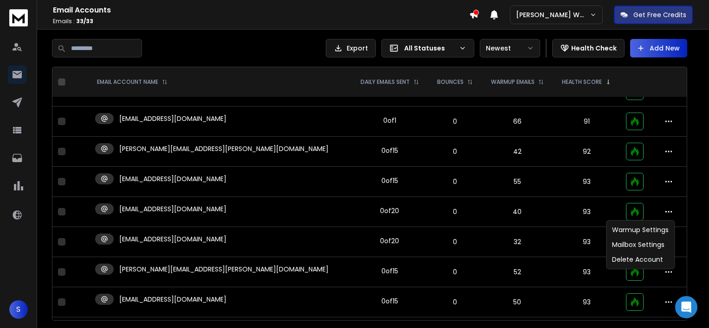
click at [664, 210] on icon at bounding box center [668, 212] width 8 height 8
click at [652, 242] on div "Mailbox Settings" at bounding box center [640, 245] width 64 height 15
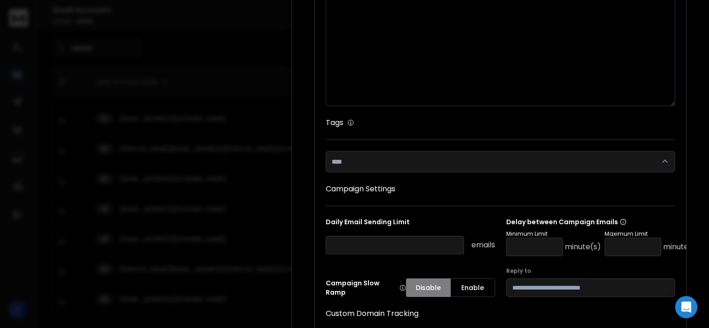
scroll to position [186, 0]
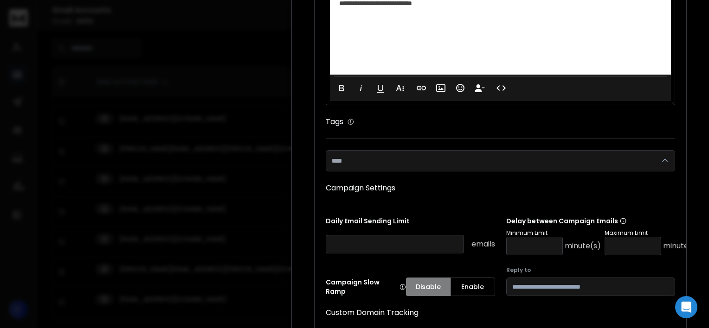
click at [304, 236] on div "**********" at bounding box center [500, 121] width 395 height 591
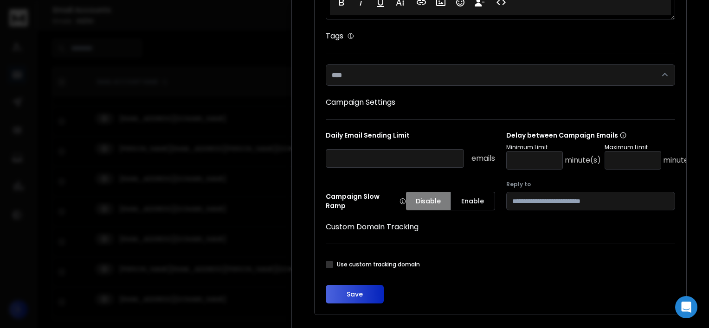
scroll to position [291, 0]
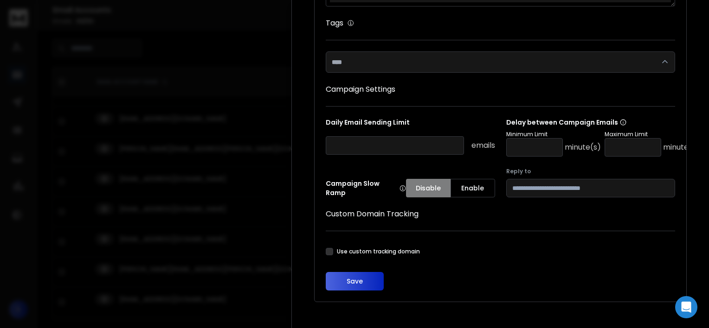
type input "**"
click at [372, 283] on button "Save" at bounding box center [355, 281] width 58 height 19
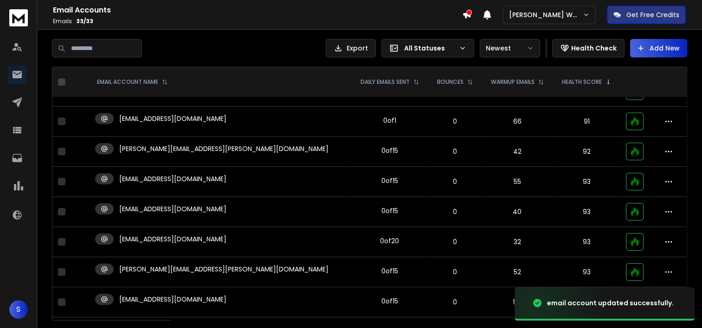
click at [664, 238] on icon at bounding box center [668, 242] width 8 height 8
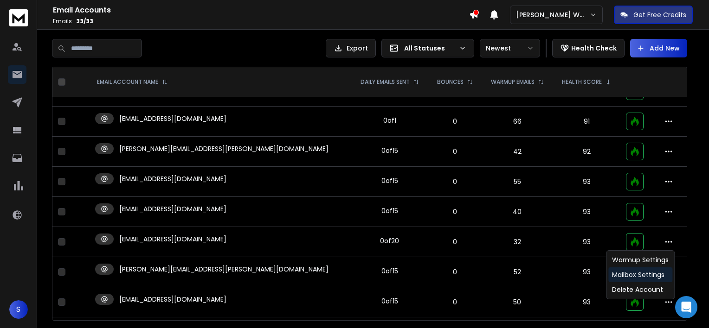
click at [638, 273] on div "Mailbox Settings" at bounding box center [640, 275] width 64 height 15
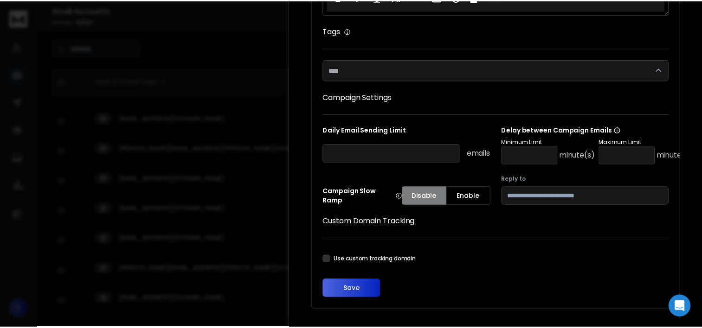
scroll to position [278, 0]
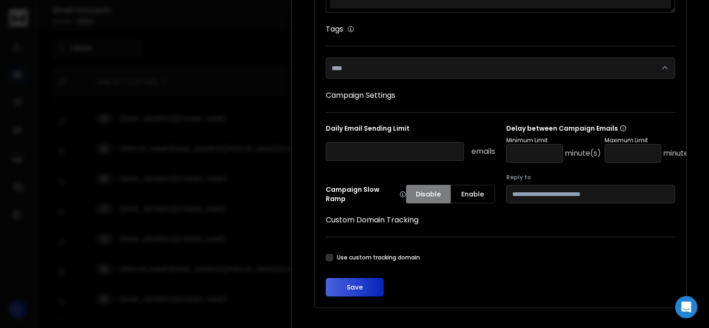
click at [299, 139] on div "**********" at bounding box center [500, 164] width 418 height 328
type input "**"
click at [366, 288] on button "Save" at bounding box center [355, 287] width 58 height 19
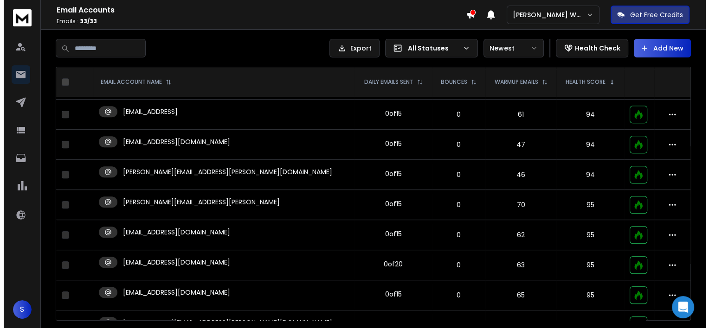
scroll to position [557, 0]
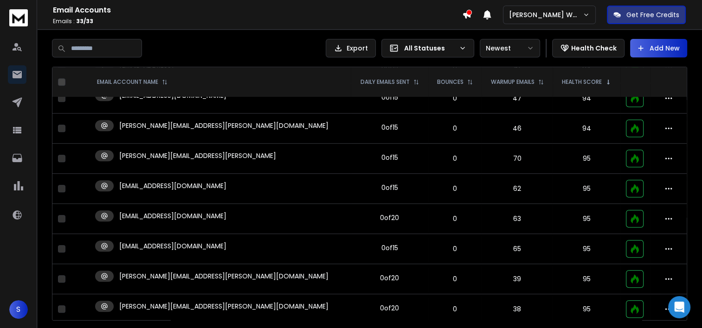
click at [664, 215] on icon at bounding box center [668, 219] width 8 height 8
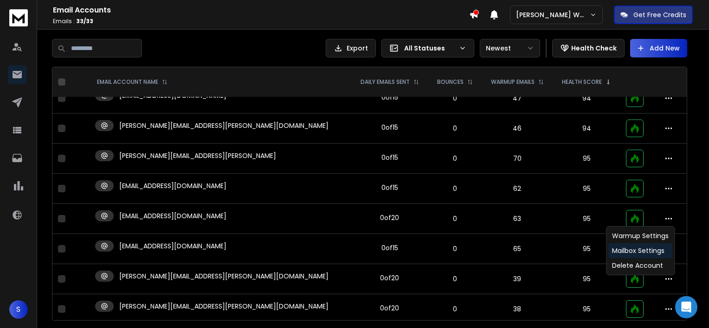
click at [627, 248] on div "Mailbox Settings" at bounding box center [640, 251] width 64 height 15
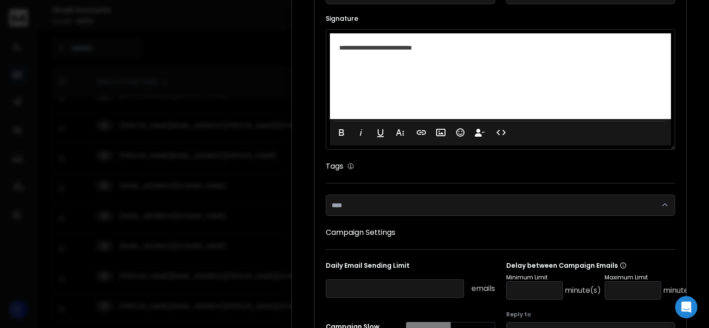
scroll to position [186, 0]
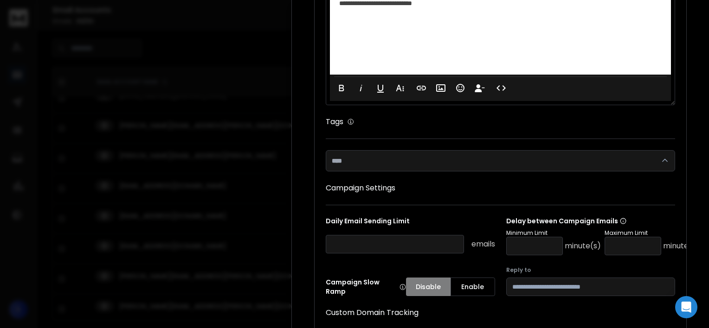
drag, startPoint x: 349, startPoint y: 241, endPoint x: 312, endPoint y: 237, distance: 37.4
click at [312, 237] on div "**********" at bounding box center [500, 121] width 395 height 591
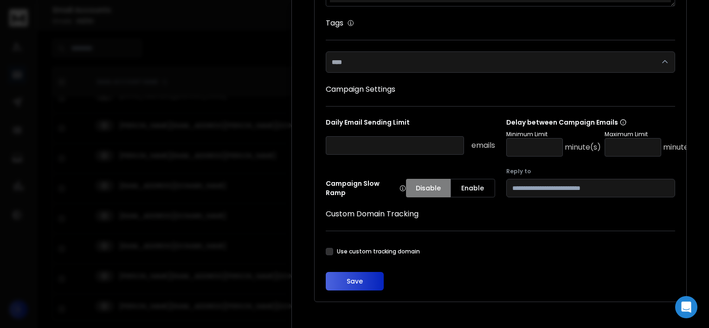
scroll to position [291, 0]
type input "**"
click at [376, 273] on button "Save" at bounding box center [355, 281] width 58 height 19
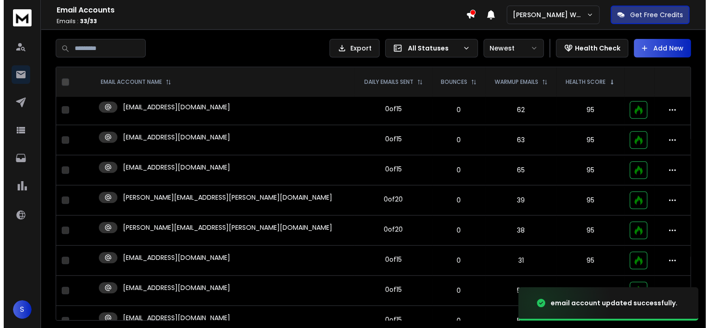
scroll to position [650, 0]
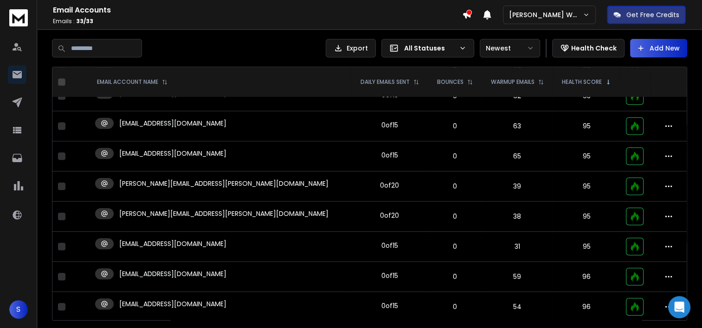
click at [665, 186] on icon at bounding box center [668, 186] width 7 height 1
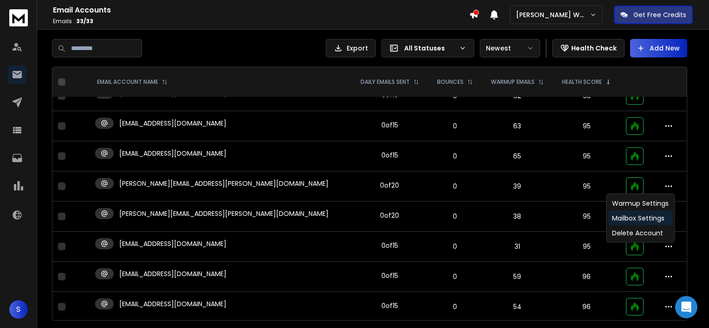
click at [639, 221] on div "Mailbox Settings" at bounding box center [640, 218] width 64 height 15
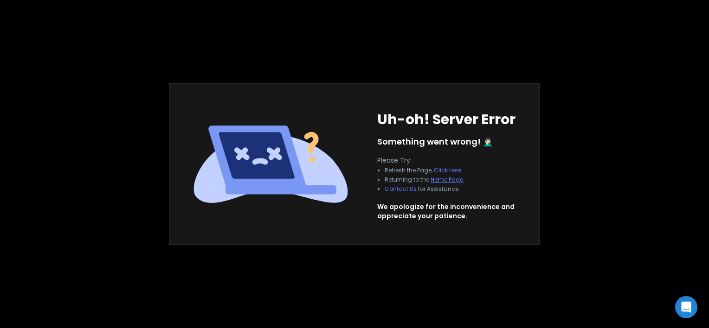
click at [451, 172] on link "Click Here" at bounding box center [447, 171] width 27 height 8
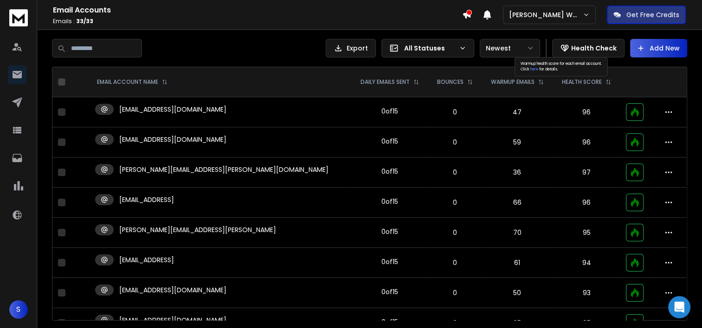
click at [562, 82] on p "HEALTH SCORE" at bounding box center [582, 81] width 40 height 7
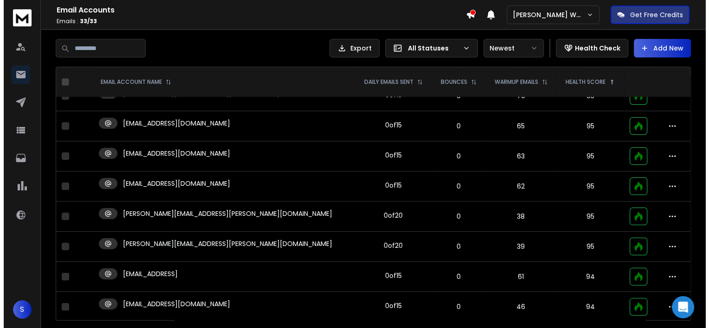
scroll to position [232, 0]
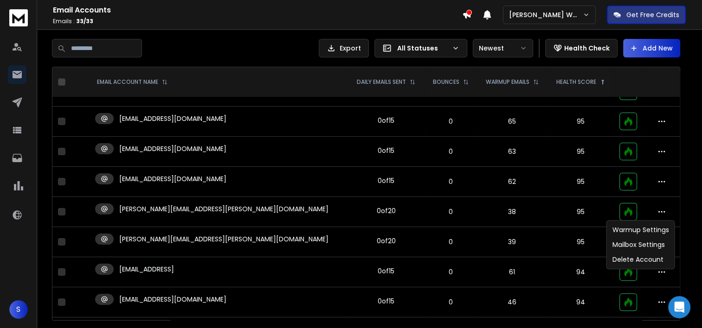
click at [660, 208] on icon at bounding box center [661, 212] width 8 height 8
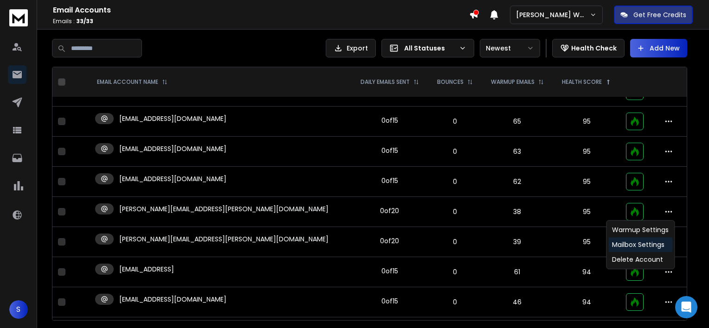
click at [629, 244] on div "Mailbox Settings" at bounding box center [640, 245] width 64 height 15
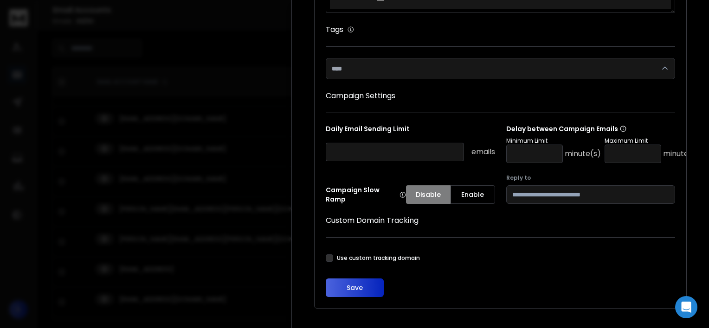
scroll to position [278, 0]
click at [313, 141] on div "**********" at bounding box center [500, 28] width 395 height 591
type input "**"
click at [365, 292] on button "Save" at bounding box center [355, 287] width 58 height 19
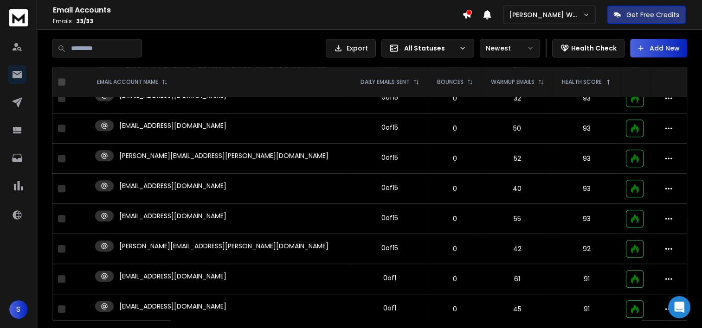
scroll to position [603, 0]
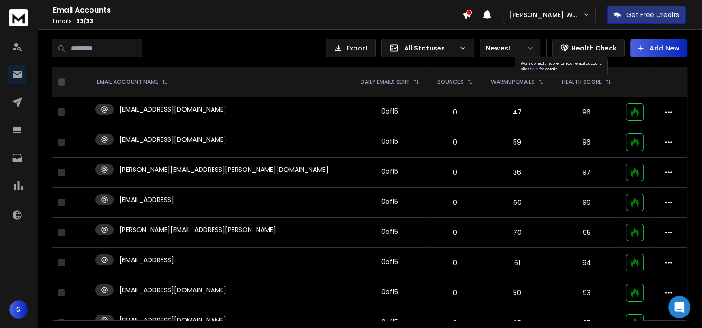
click at [562, 85] on p "HEALTH SCORE" at bounding box center [582, 81] width 40 height 7
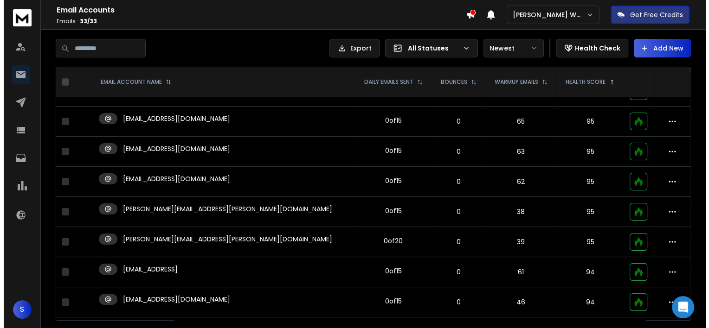
scroll to position [325, 0]
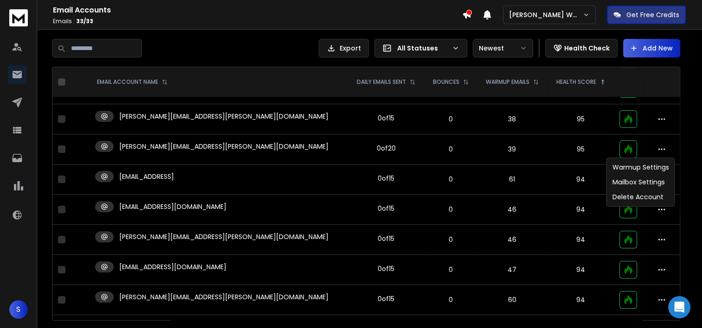
click at [661, 148] on icon at bounding box center [661, 148] width 7 height 1
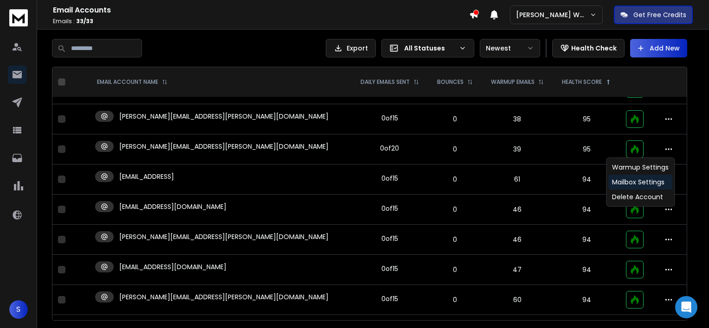
click at [640, 185] on div "Mailbox Settings" at bounding box center [640, 182] width 64 height 15
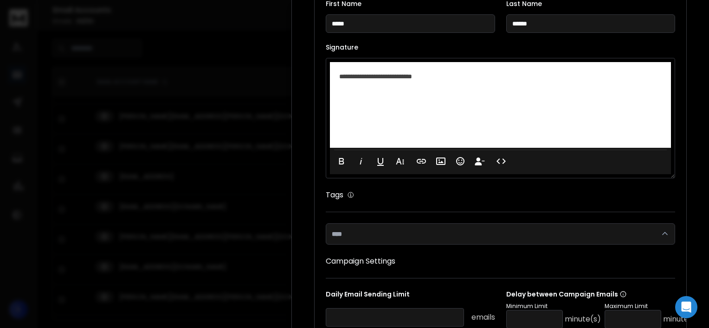
scroll to position [139, 0]
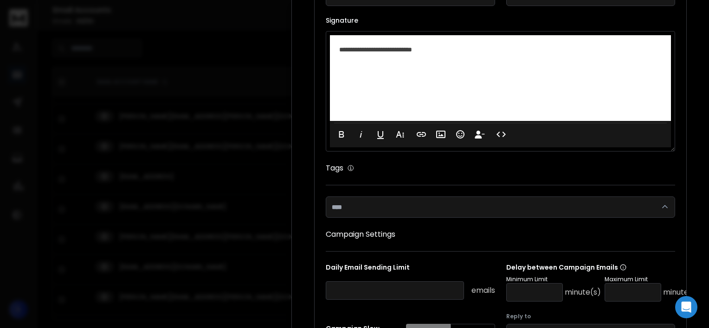
drag, startPoint x: 329, startPoint y: 286, endPoint x: 301, endPoint y: 282, distance: 29.0
click at [301, 282] on div "**********" at bounding box center [500, 164] width 418 height 328
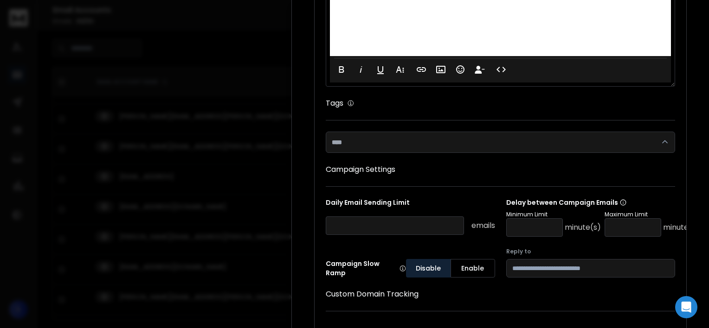
scroll to position [278, 0]
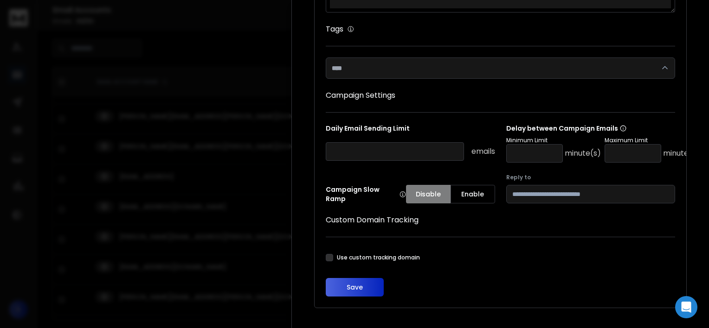
type input "**"
drag, startPoint x: 350, startPoint y: 290, endPoint x: 359, endPoint y: 288, distance: 8.6
click at [351, 290] on button "Save" at bounding box center [355, 287] width 58 height 19
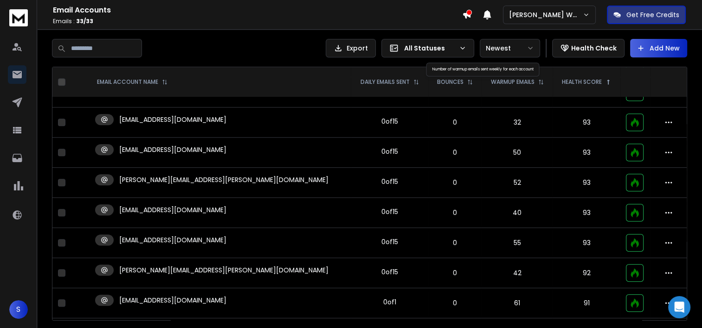
scroll to position [497, 0]
